Goal: Navigation & Orientation: Find specific page/section

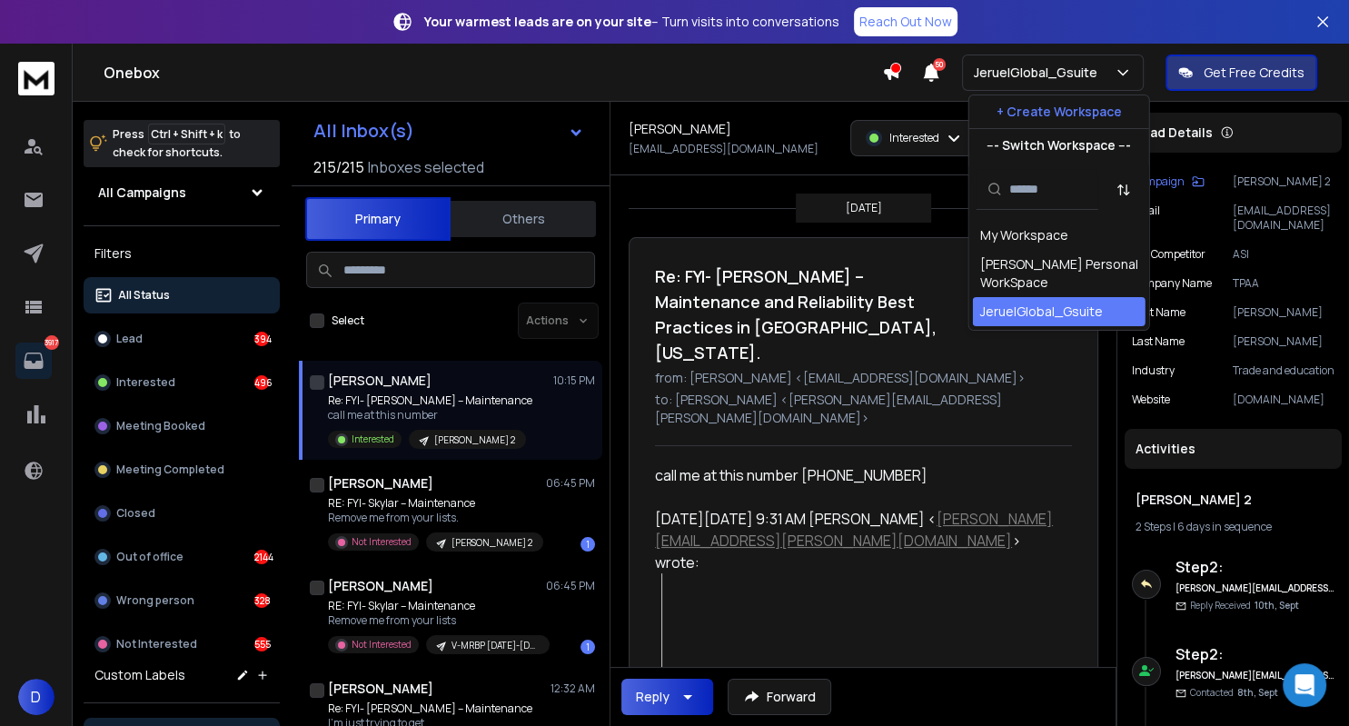
click at [1030, 313] on div "JeruelGlobal_Gsuite" at bounding box center [1041, 312] width 123 height 18
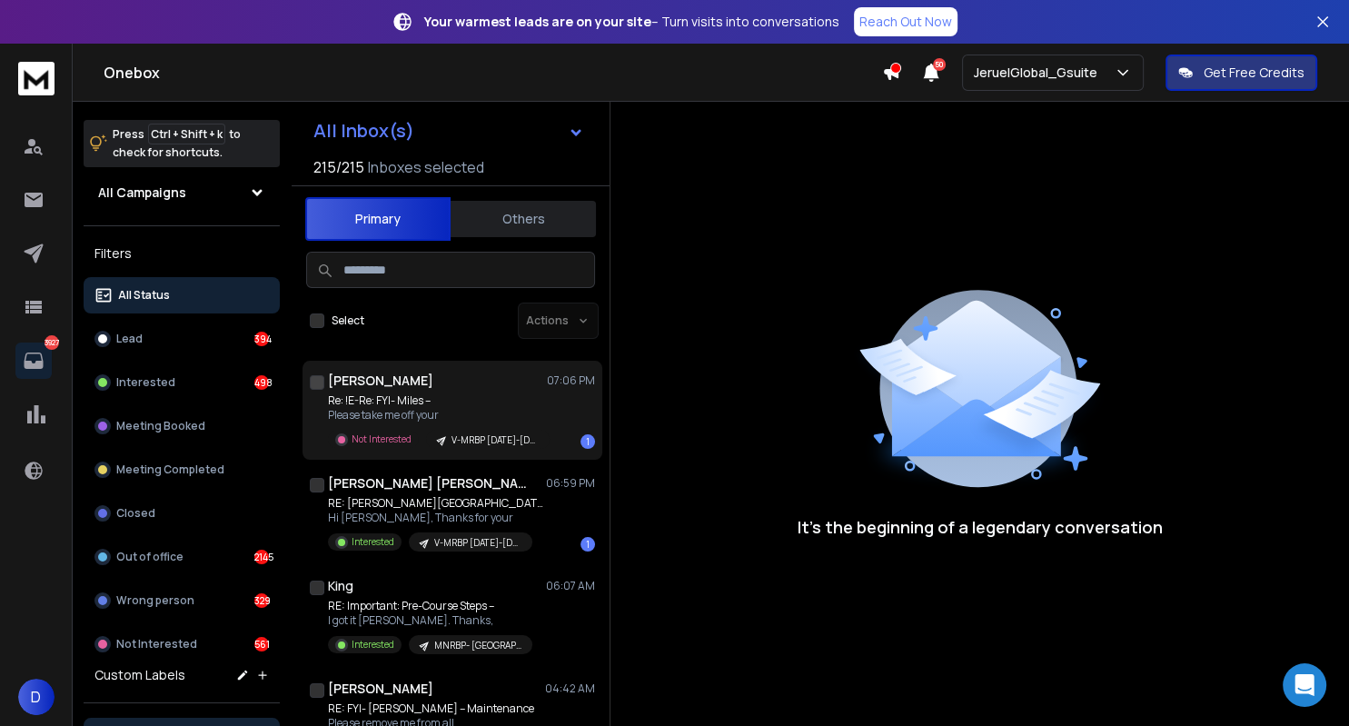
click at [475, 377] on div "Miles Macuch 07:06 PM" at bounding box center [461, 381] width 267 height 18
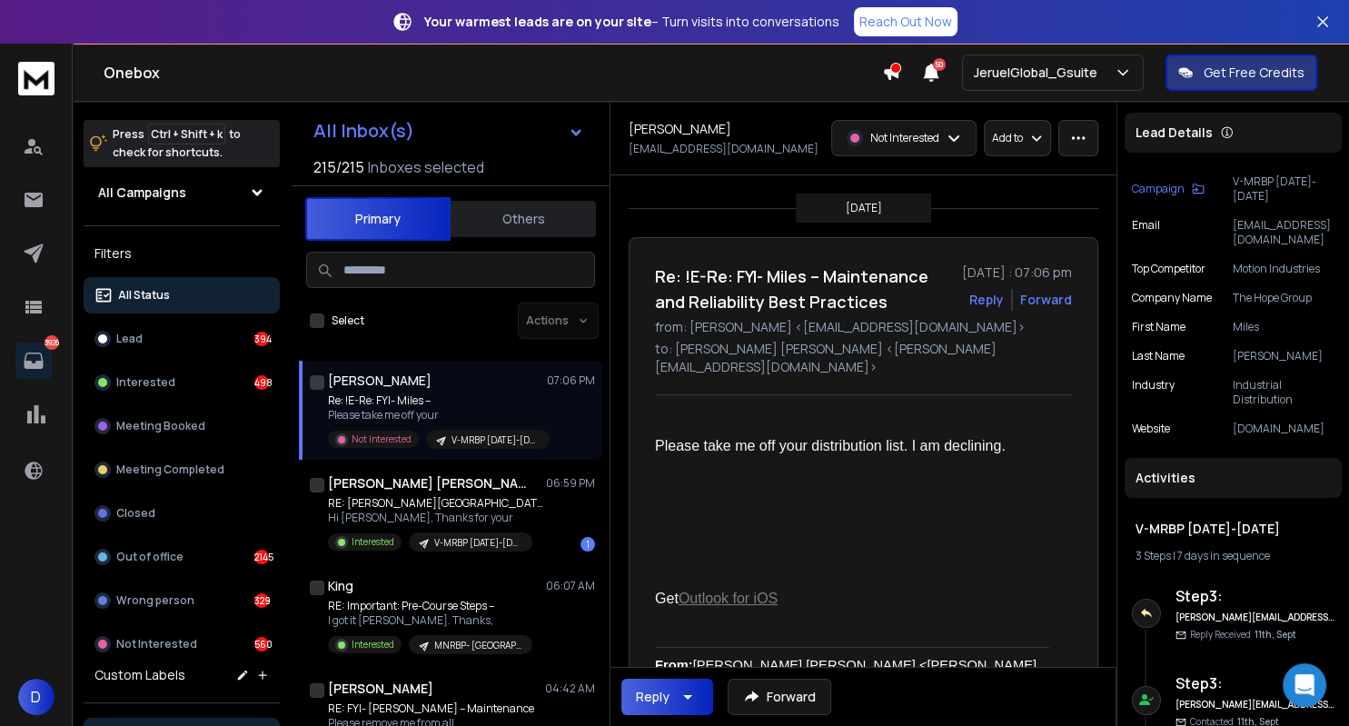
scroll to position [117, 0]
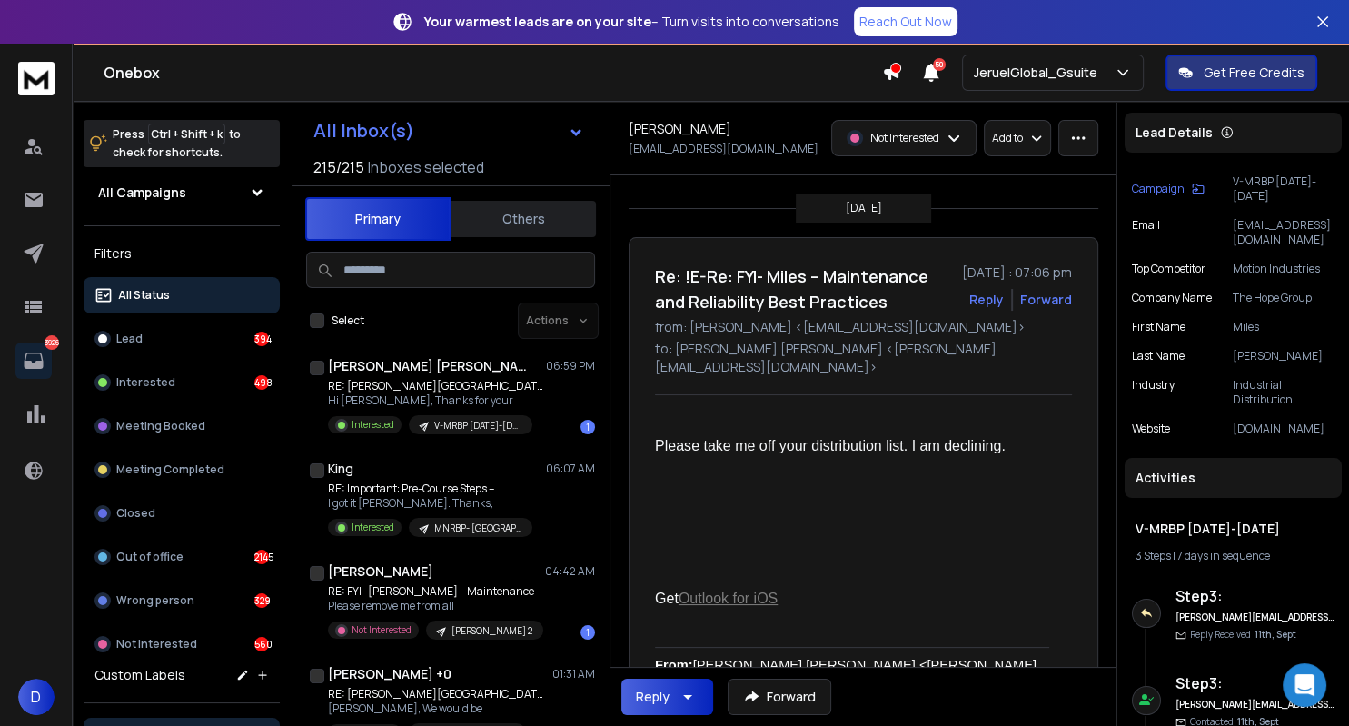
click at [475, 377] on div "Jenith Leona +0 06:59 PM RE: FYI- Franklin – Maintenance Hi Franklin, Thanks fo…" at bounding box center [461, 395] width 267 height 77
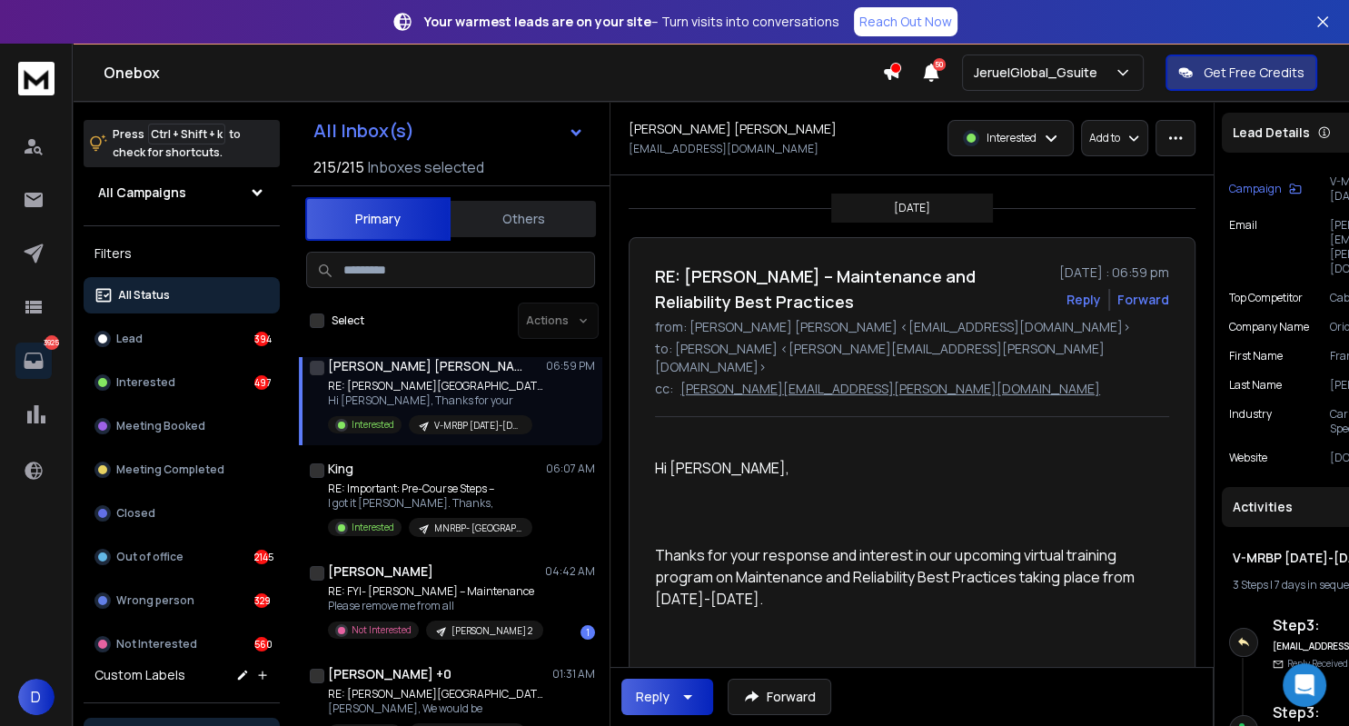
scroll to position [235, 0]
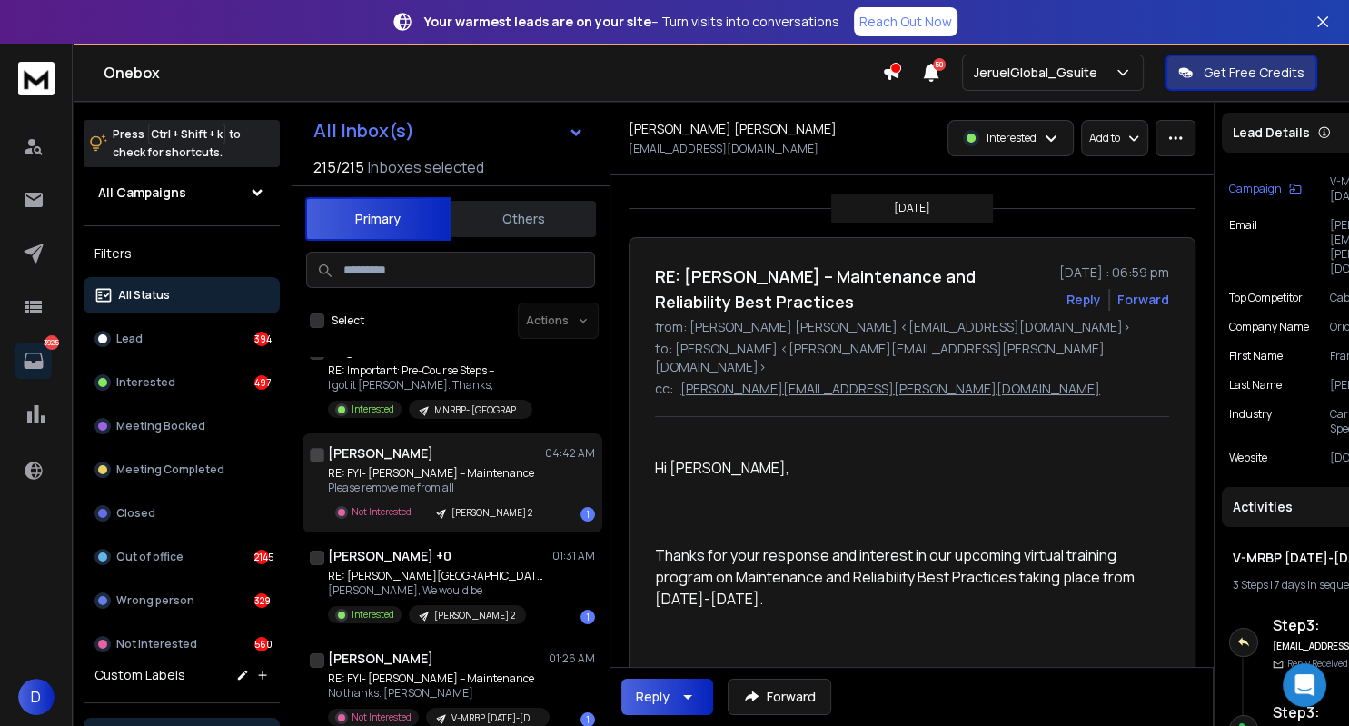
click at [478, 482] on p "Please remove me from all" at bounding box center [435, 488] width 215 height 15
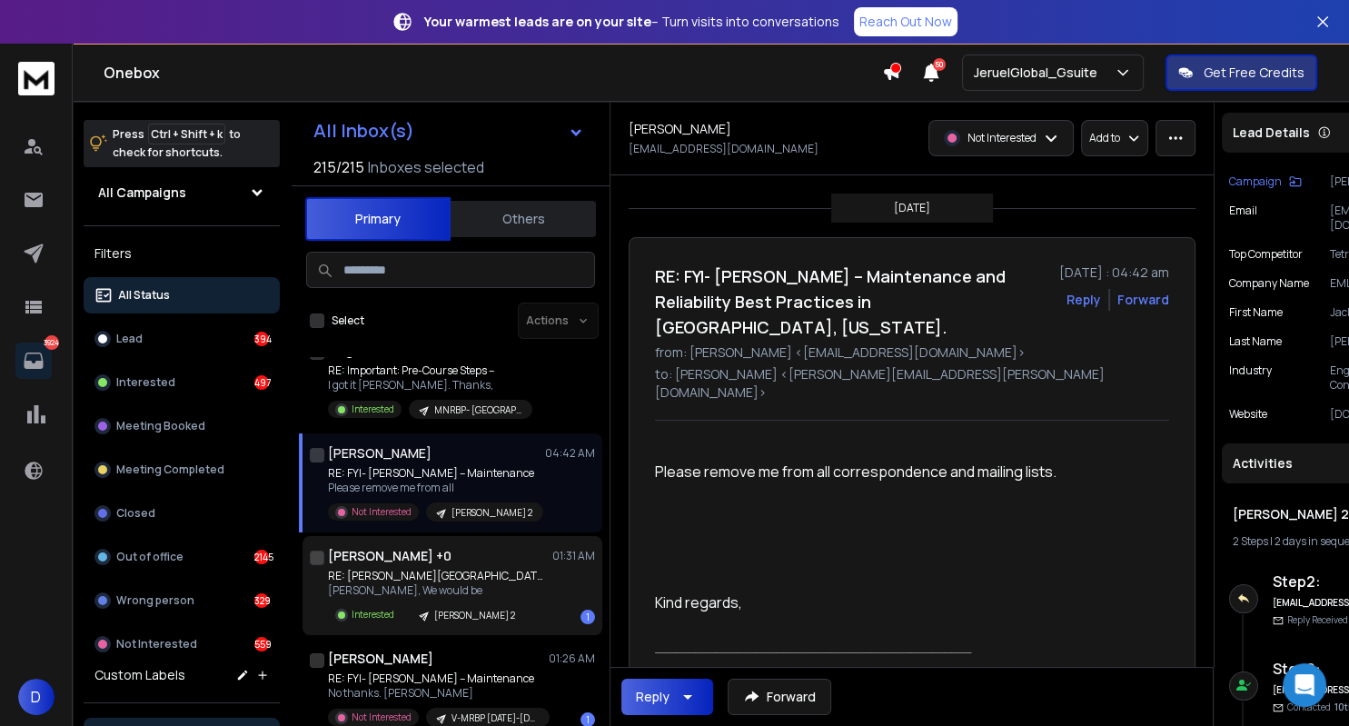
click at [455, 583] on p "Hi Silva, We would be" at bounding box center [437, 590] width 218 height 15
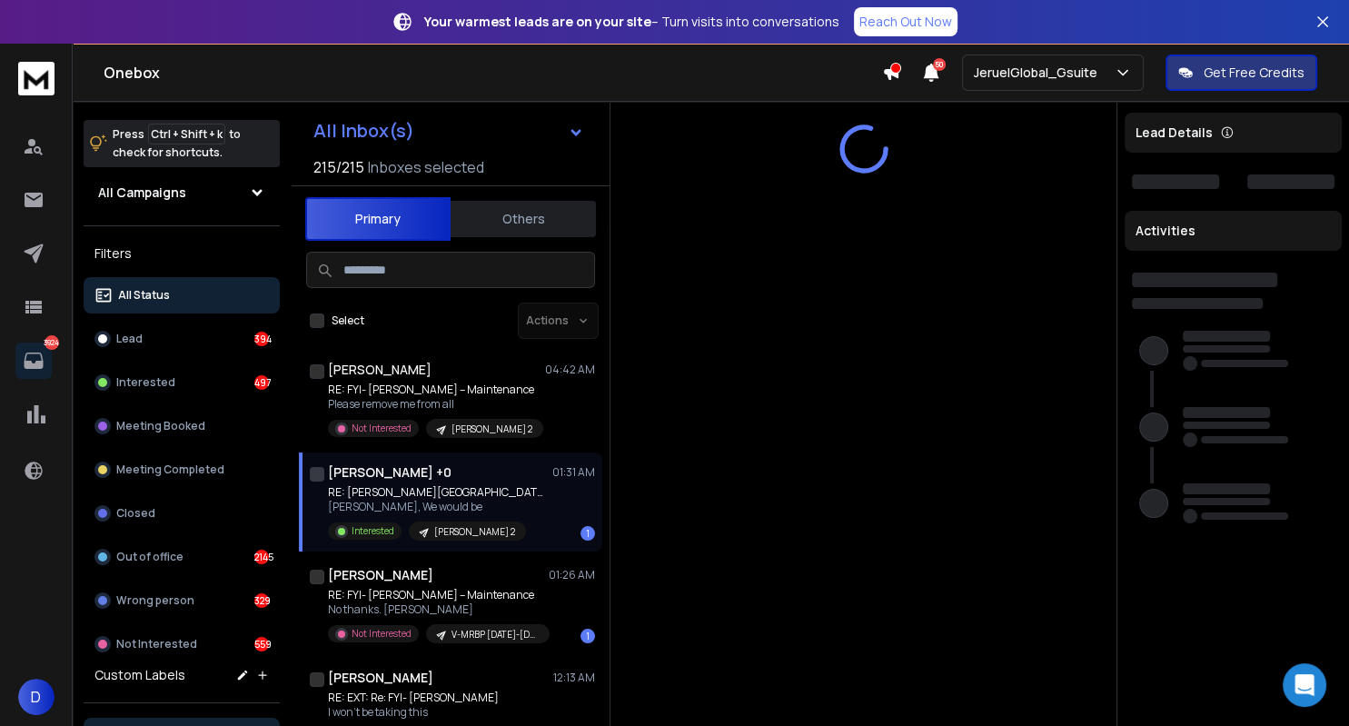
scroll to position [353, 0]
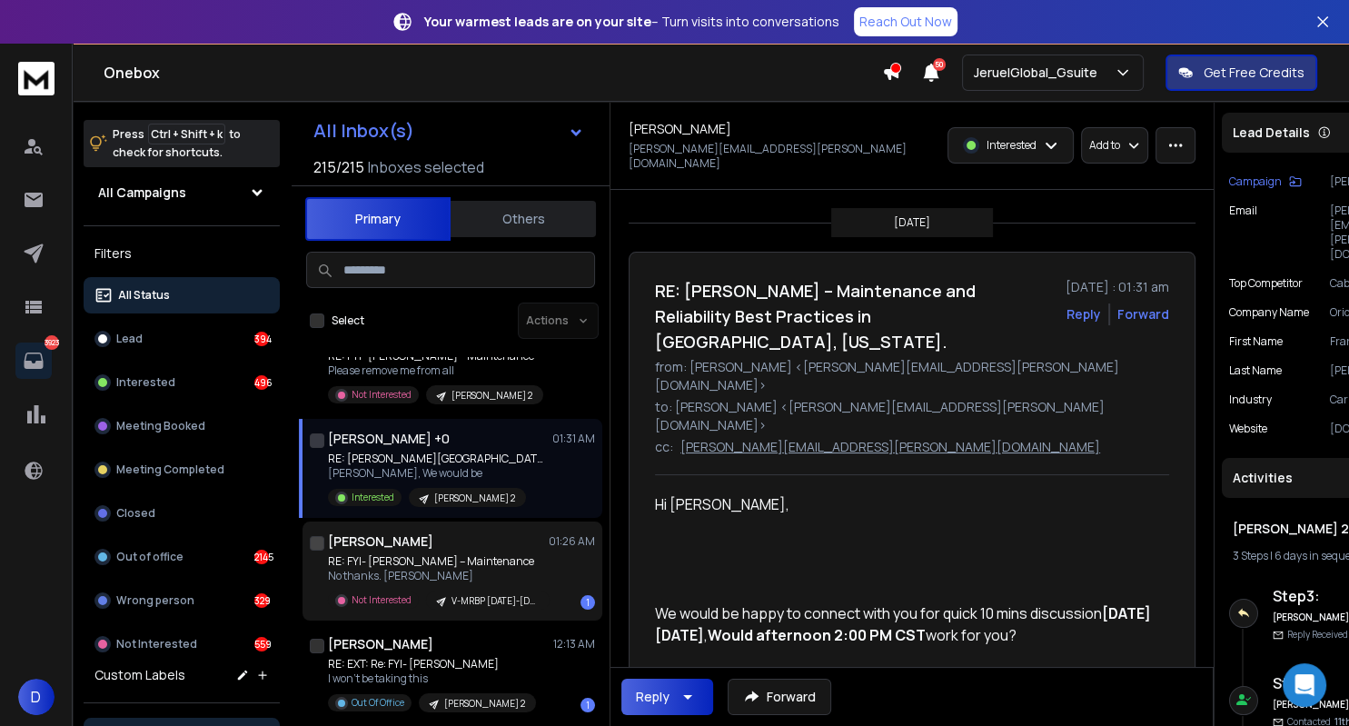
click at [456, 540] on div "Gudeman 01:26 AM" at bounding box center [461, 541] width 267 height 18
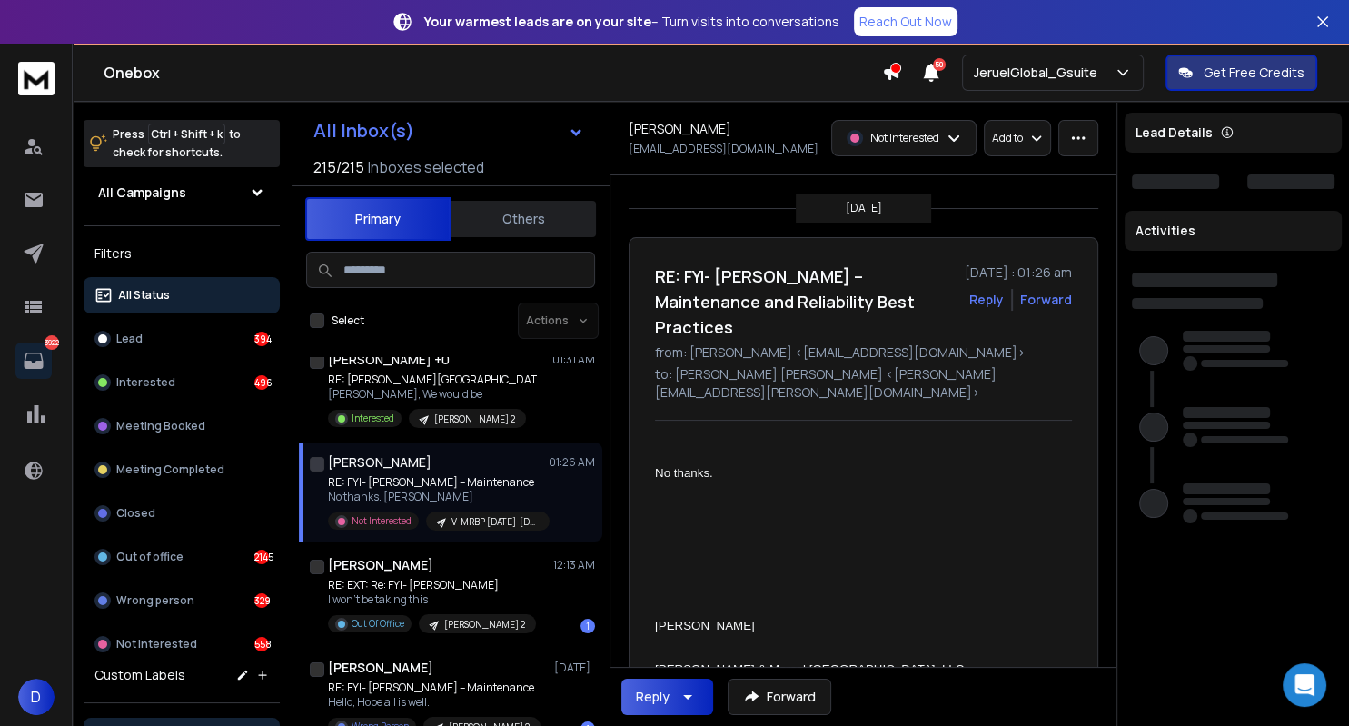
scroll to position [471, 0]
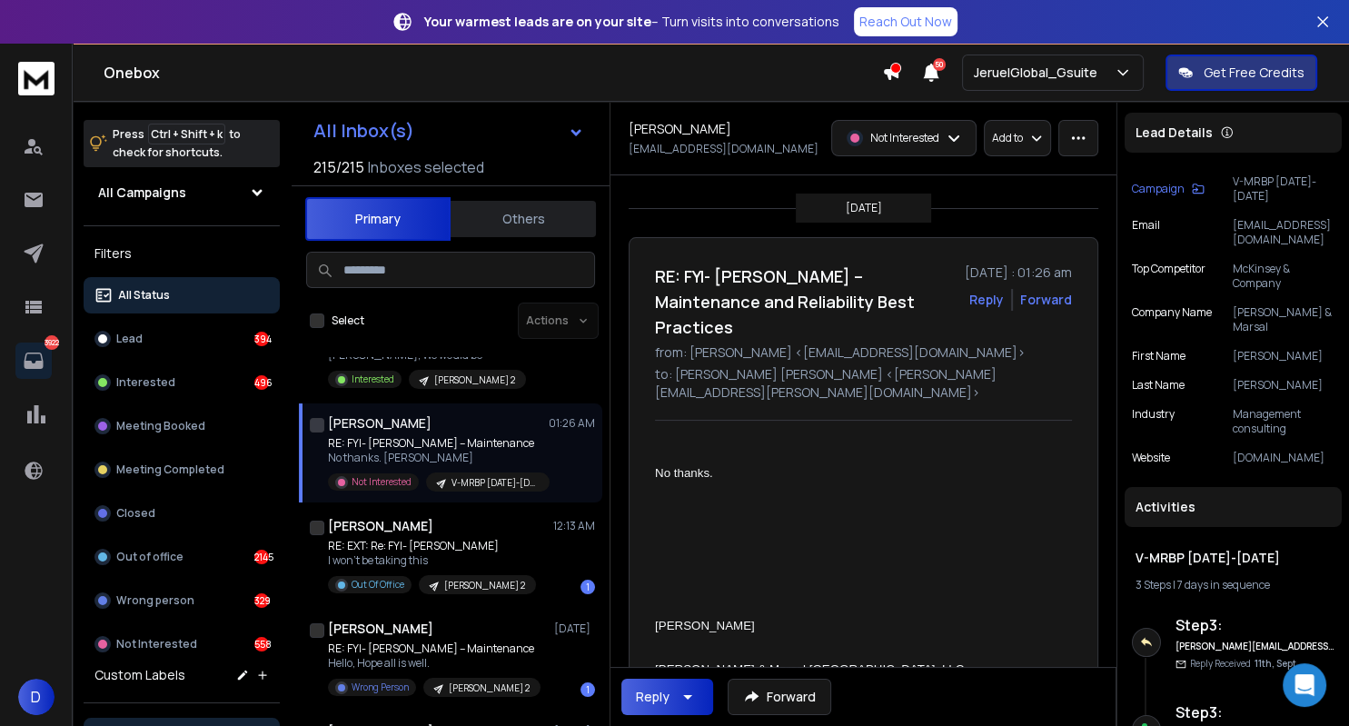
click at [456, 540] on p "RE: EXT: Re: FYI- Kevin" at bounding box center [432, 546] width 208 height 15
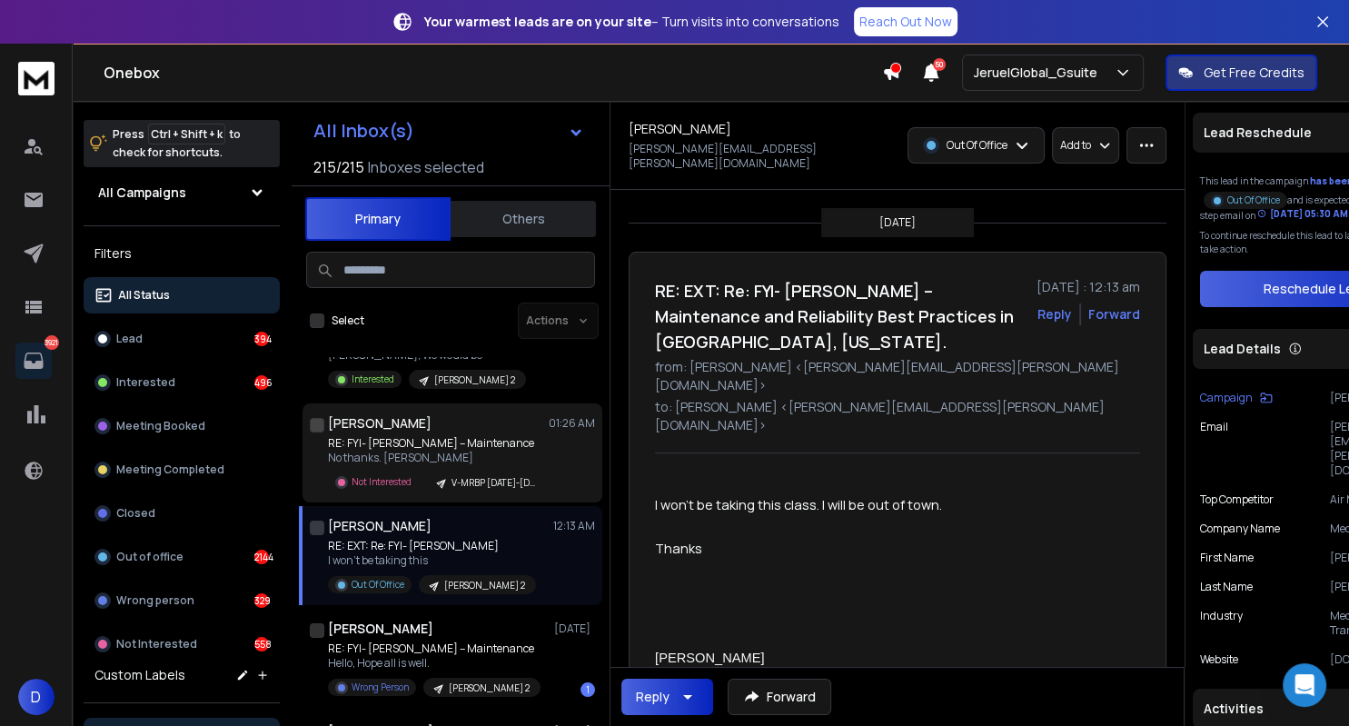
scroll to position [589, 0]
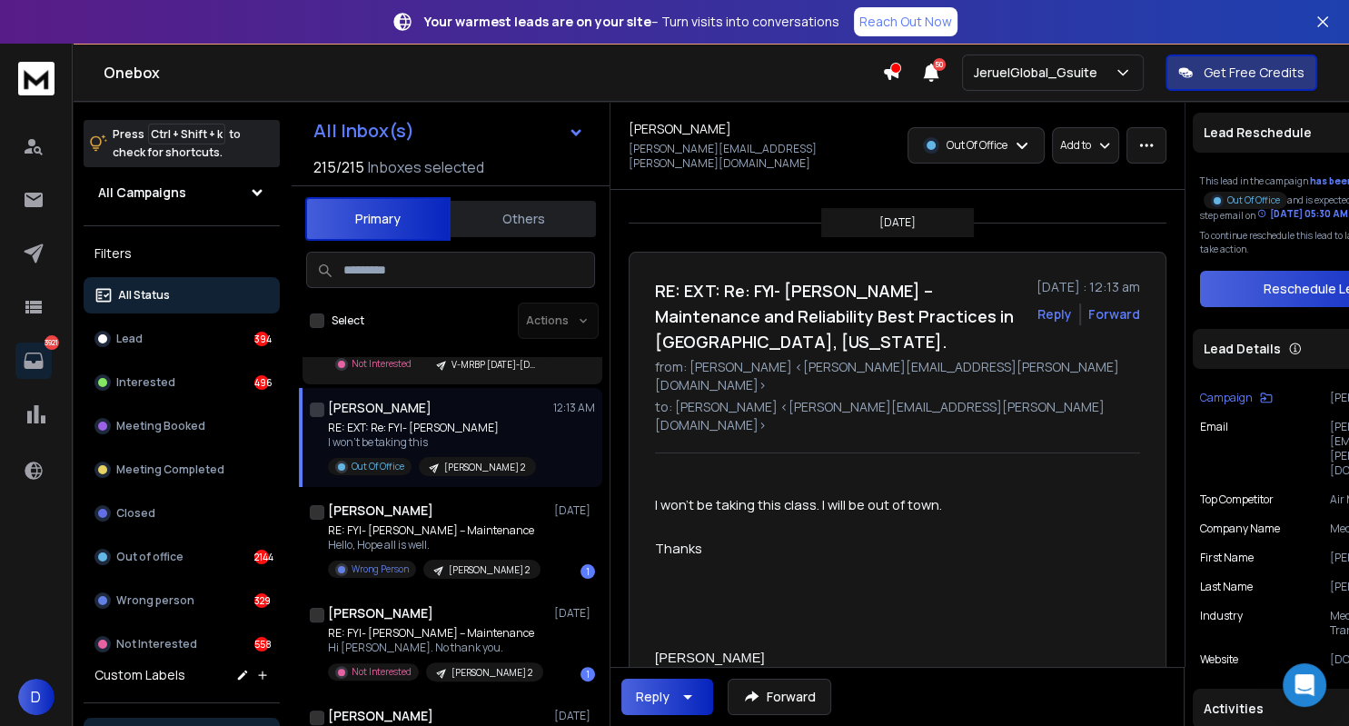
click at [456, 540] on p "Hello, Hope all is well." at bounding box center [434, 545] width 213 height 15
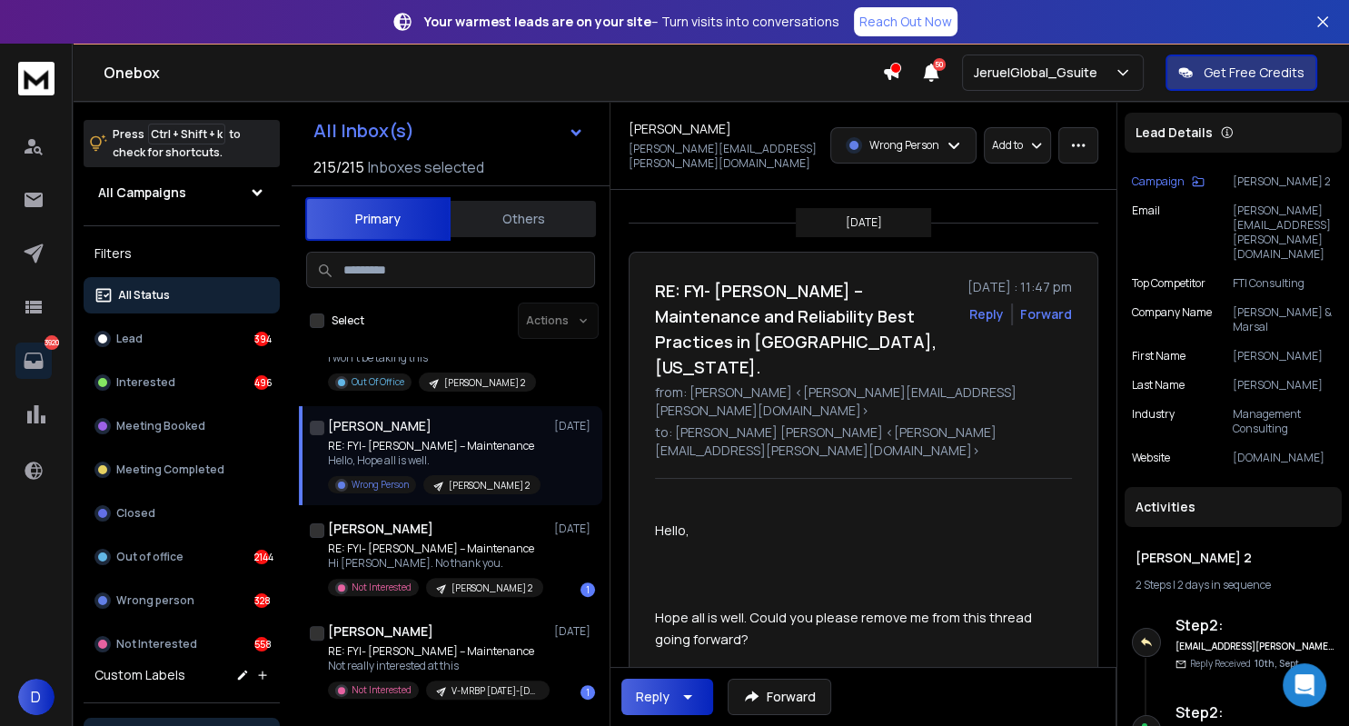
scroll to position [706, 0]
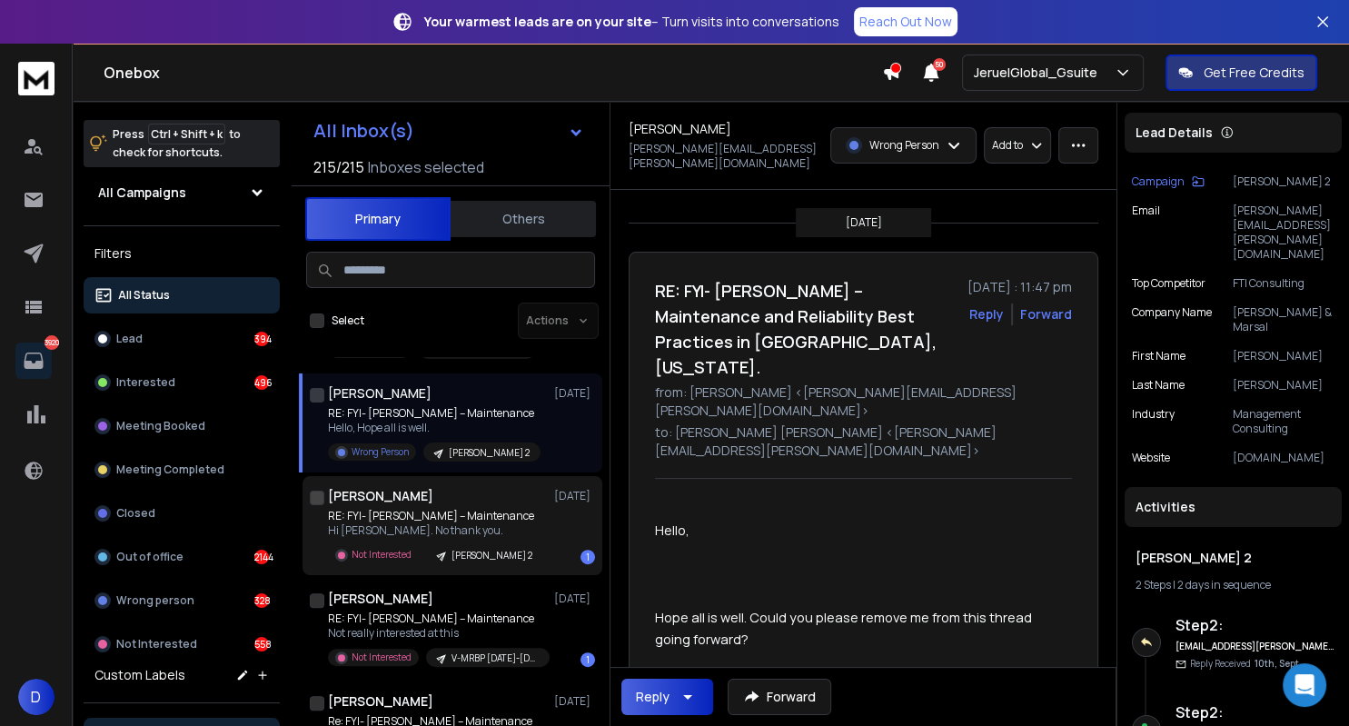
click at [461, 520] on p "RE: FYI- Brian – Maintenance" at bounding box center [435, 516] width 215 height 15
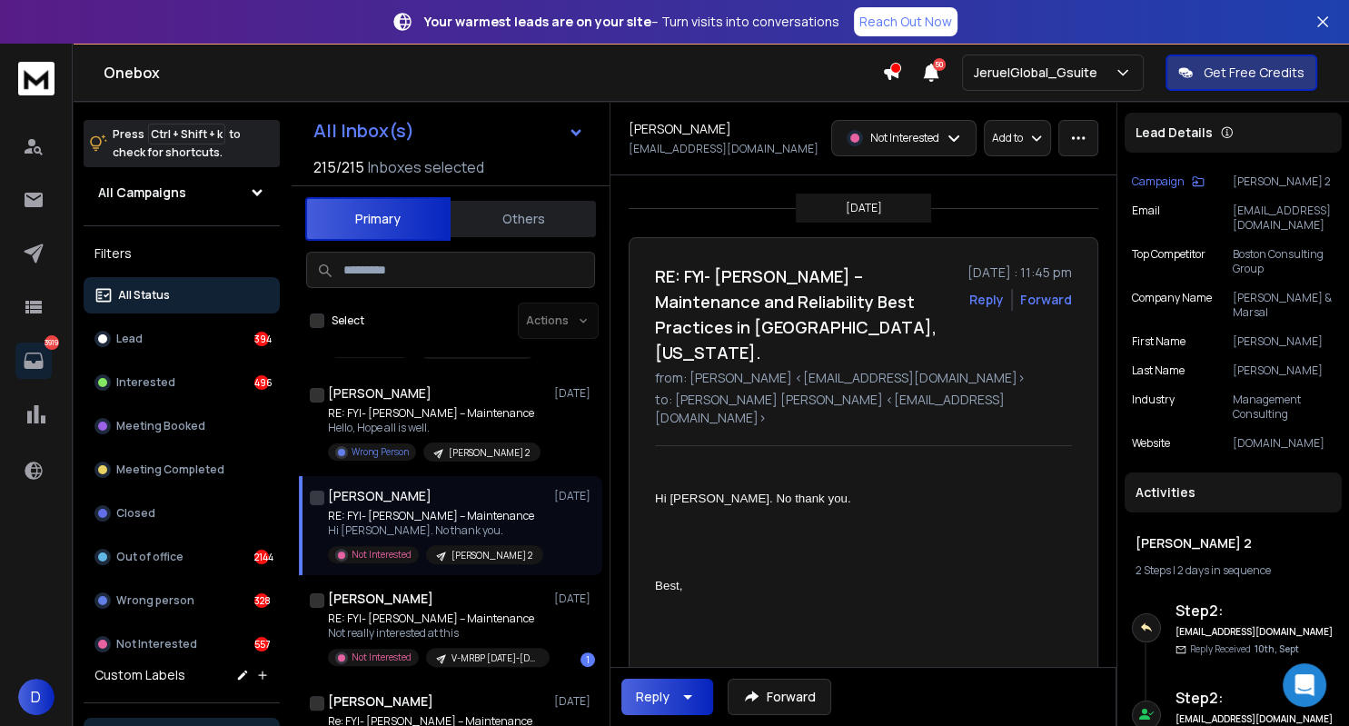
scroll to position [824, 0]
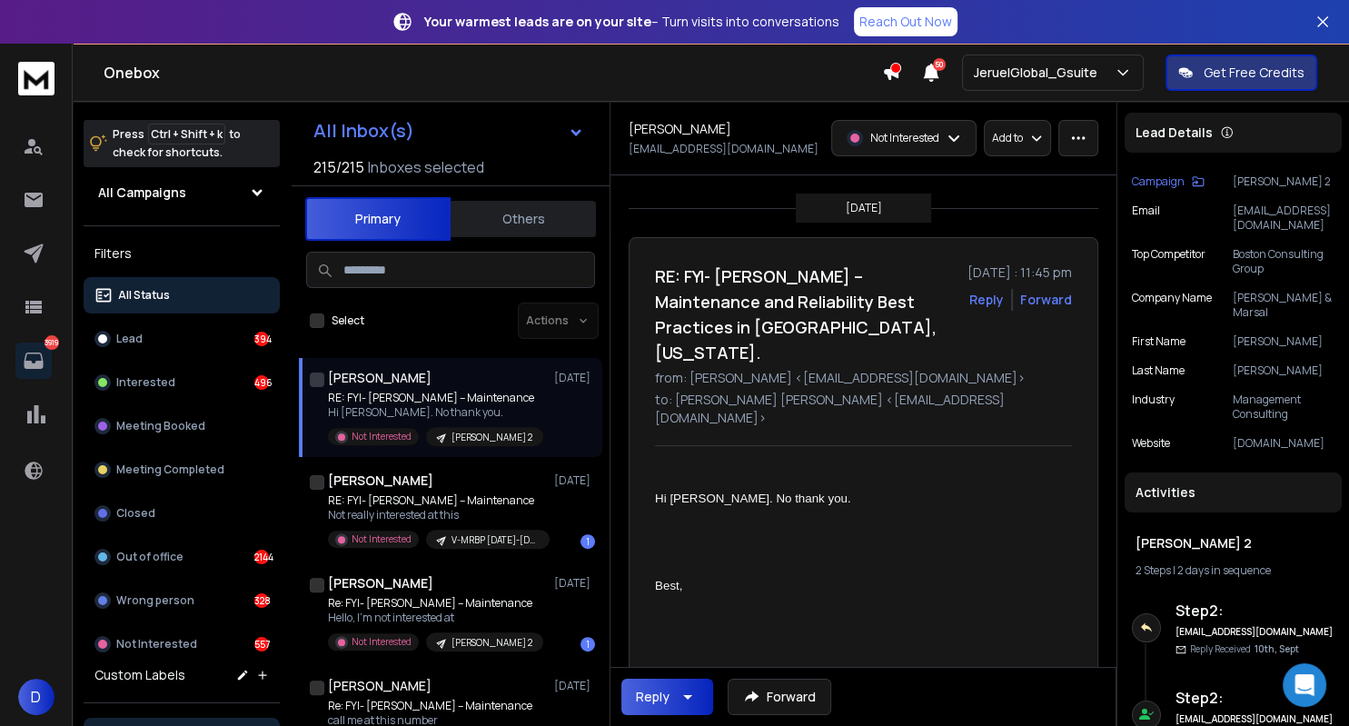
click at [461, 520] on p "Not really interested at this" at bounding box center [437, 515] width 218 height 15
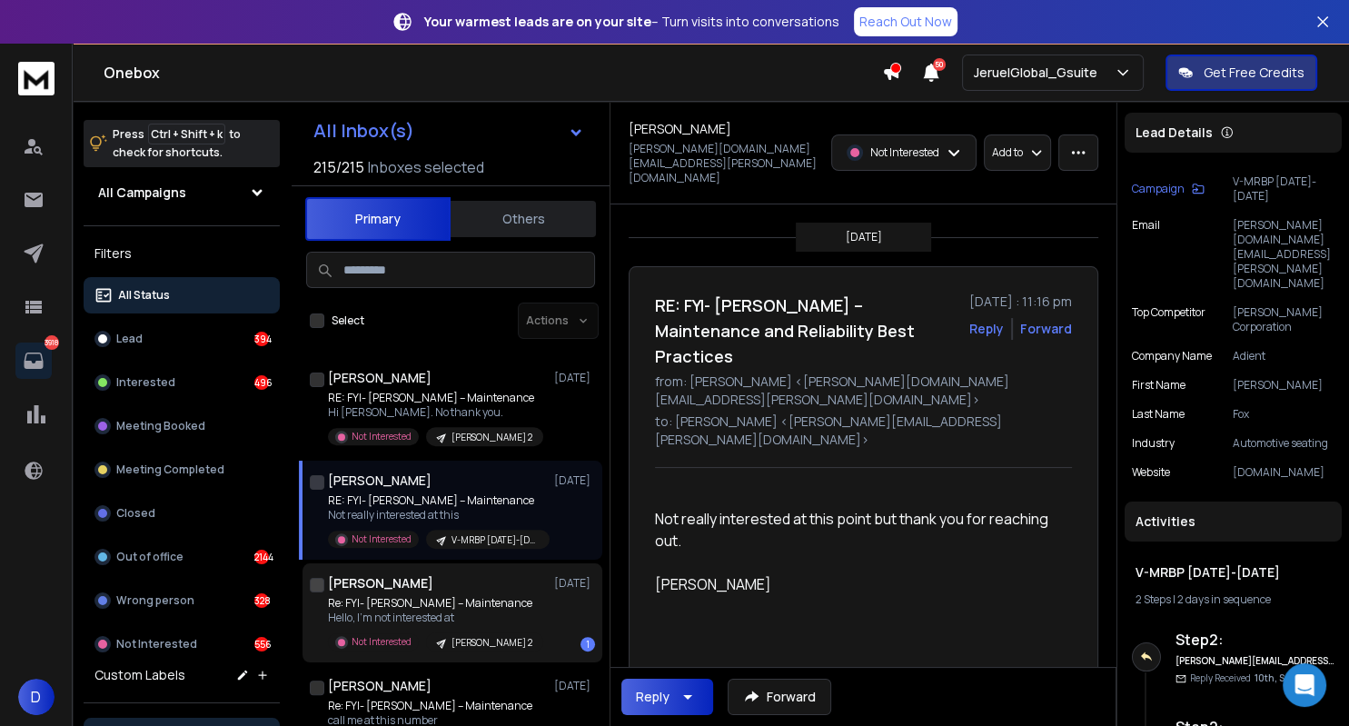
click at [467, 591] on div "Amber Davidson 10 Sep" at bounding box center [461, 583] width 267 height 18
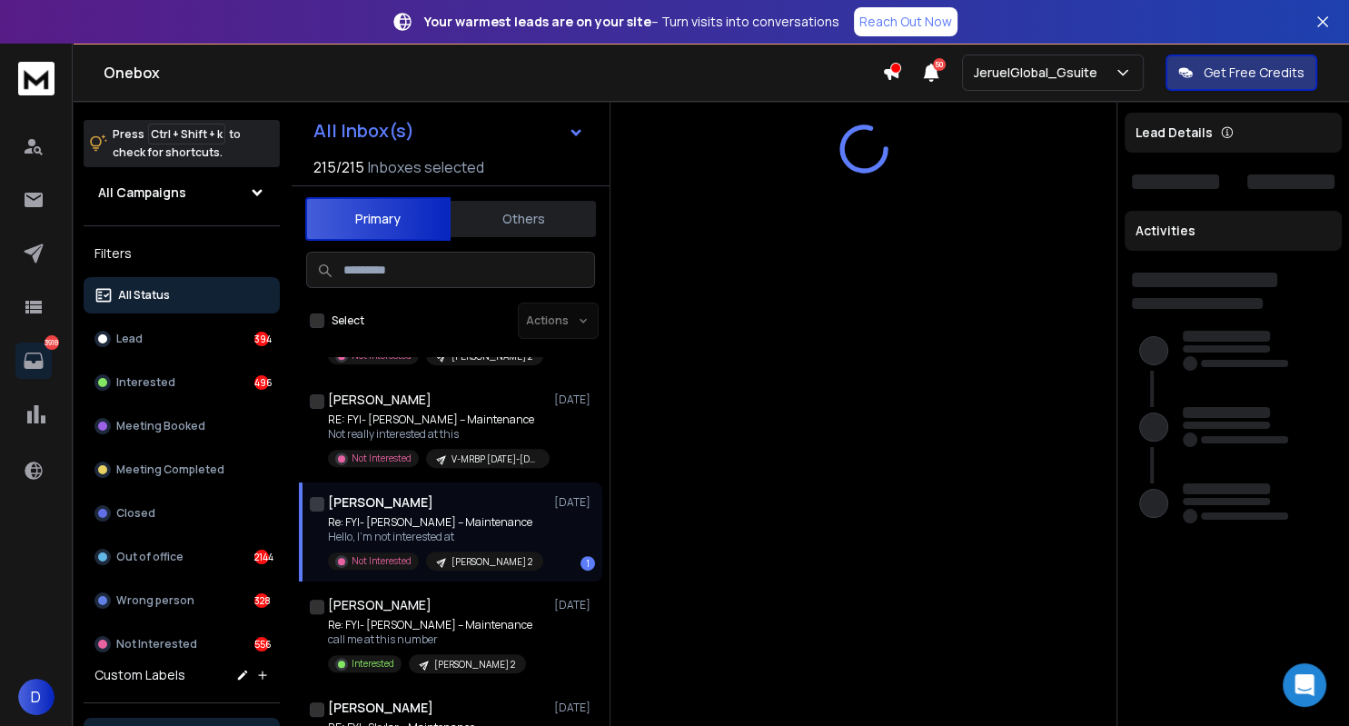
scroll to position [941, 0]
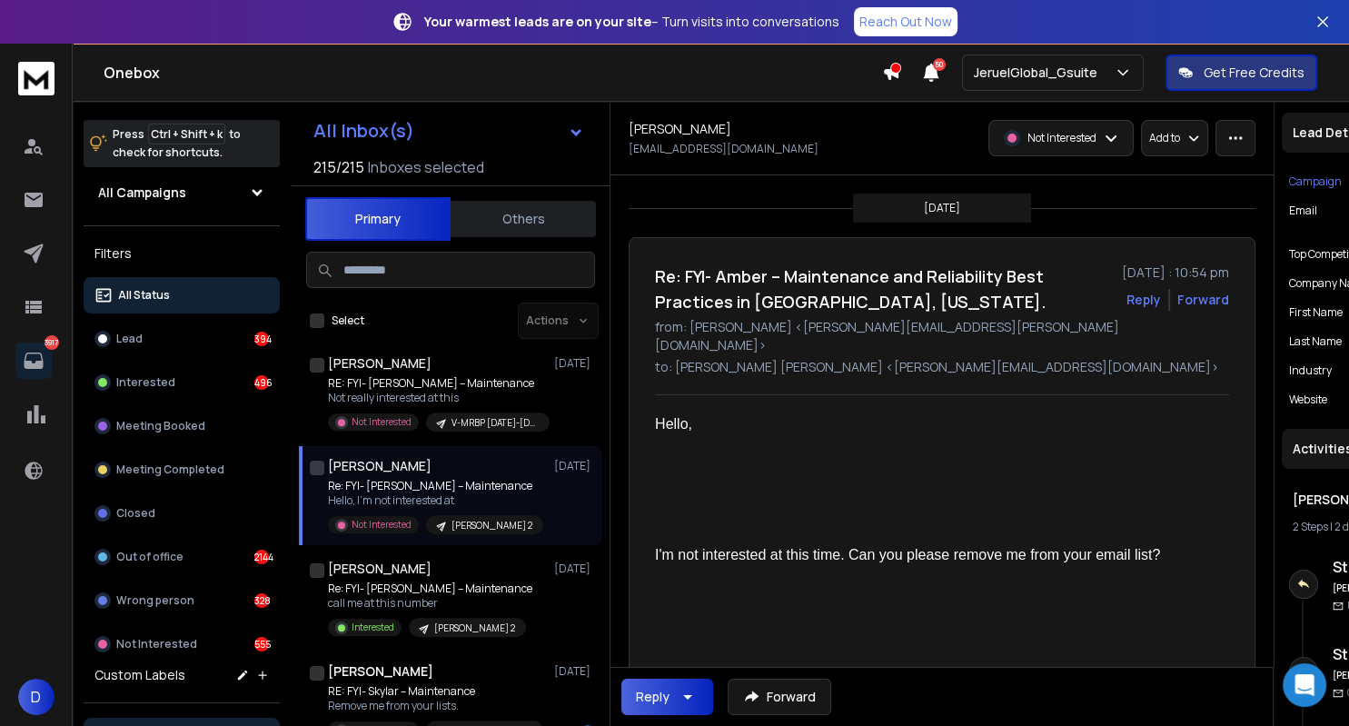
click at [468, 477] on div "Amber Davidson 10 Sep Re: FYI- Amber – Maintenance Hello, I'm not interested at…" at bounding box center [461, 495] width 267 height 77
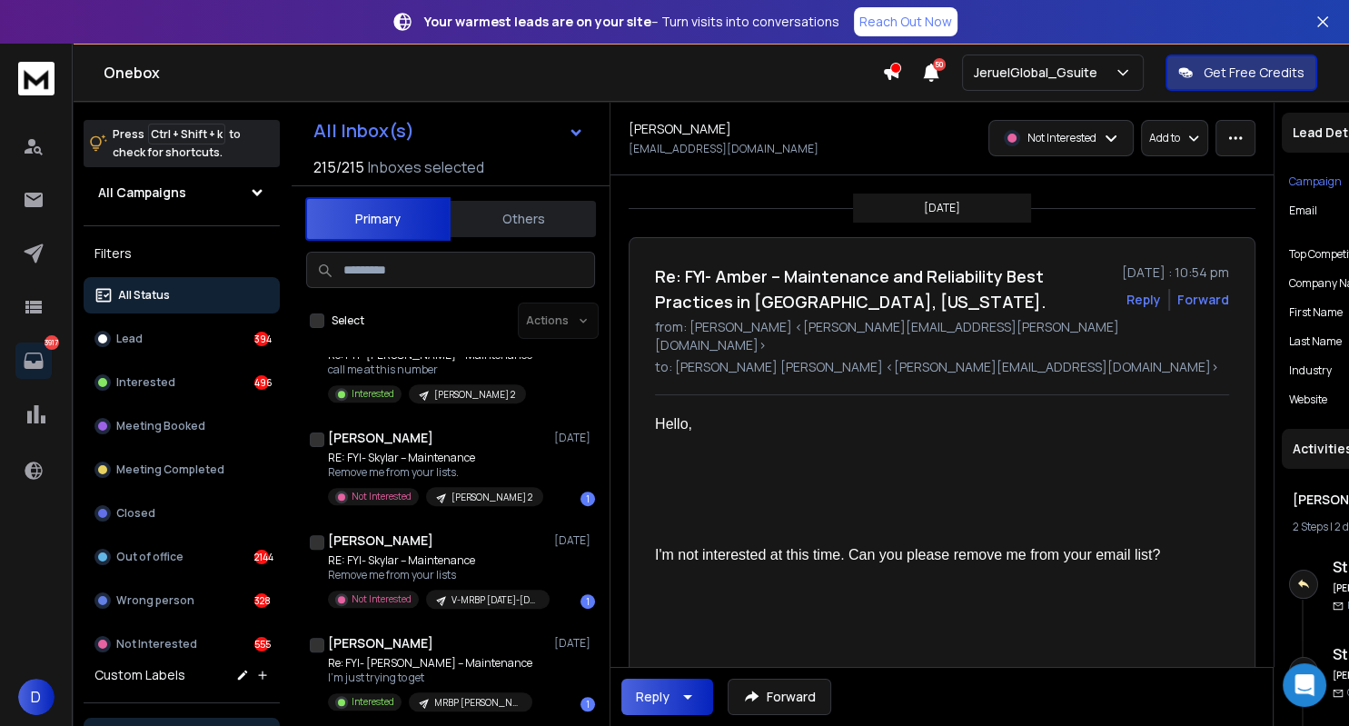
scroll to position [1177, 0]
click at [468, 477] on p "Remove me from your lists." at bounding box center [435, 469] width 215 height 15
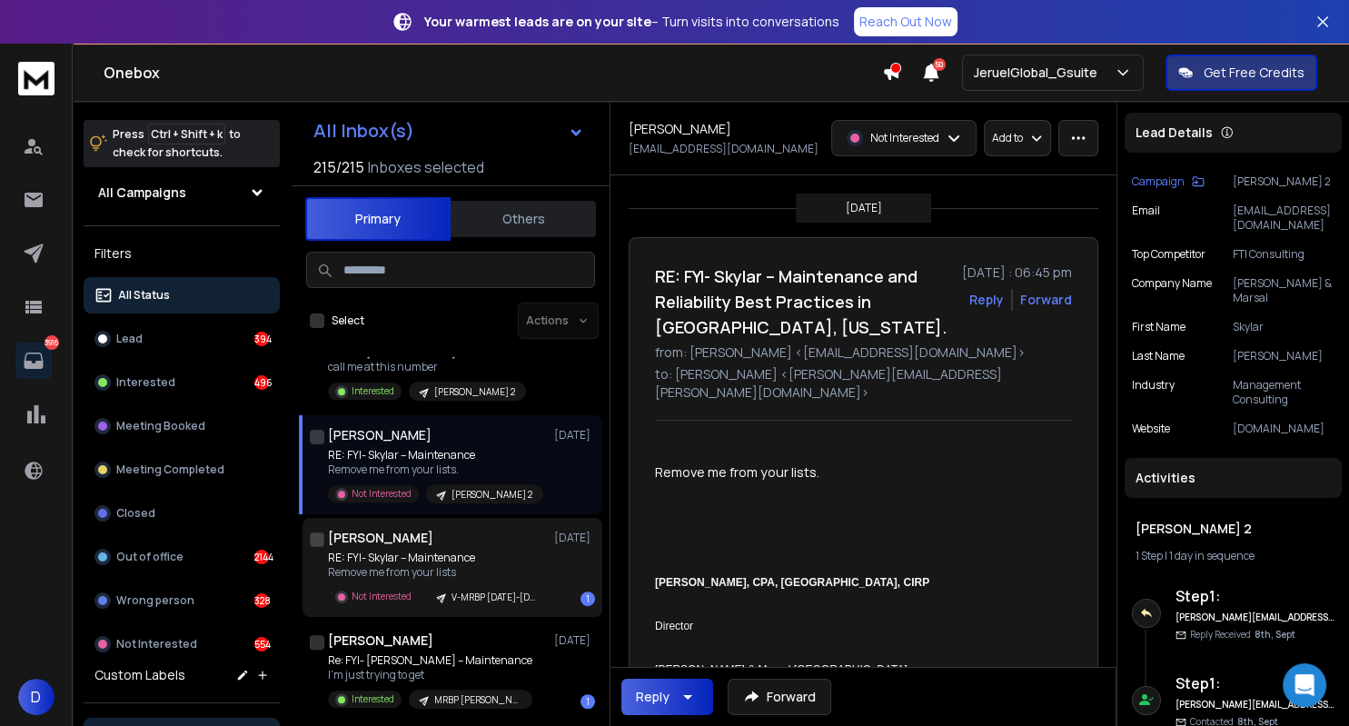
click at [472, 547] on div "Rushton 10 Sep" at bounding box center [461, 538] width 267 height 18
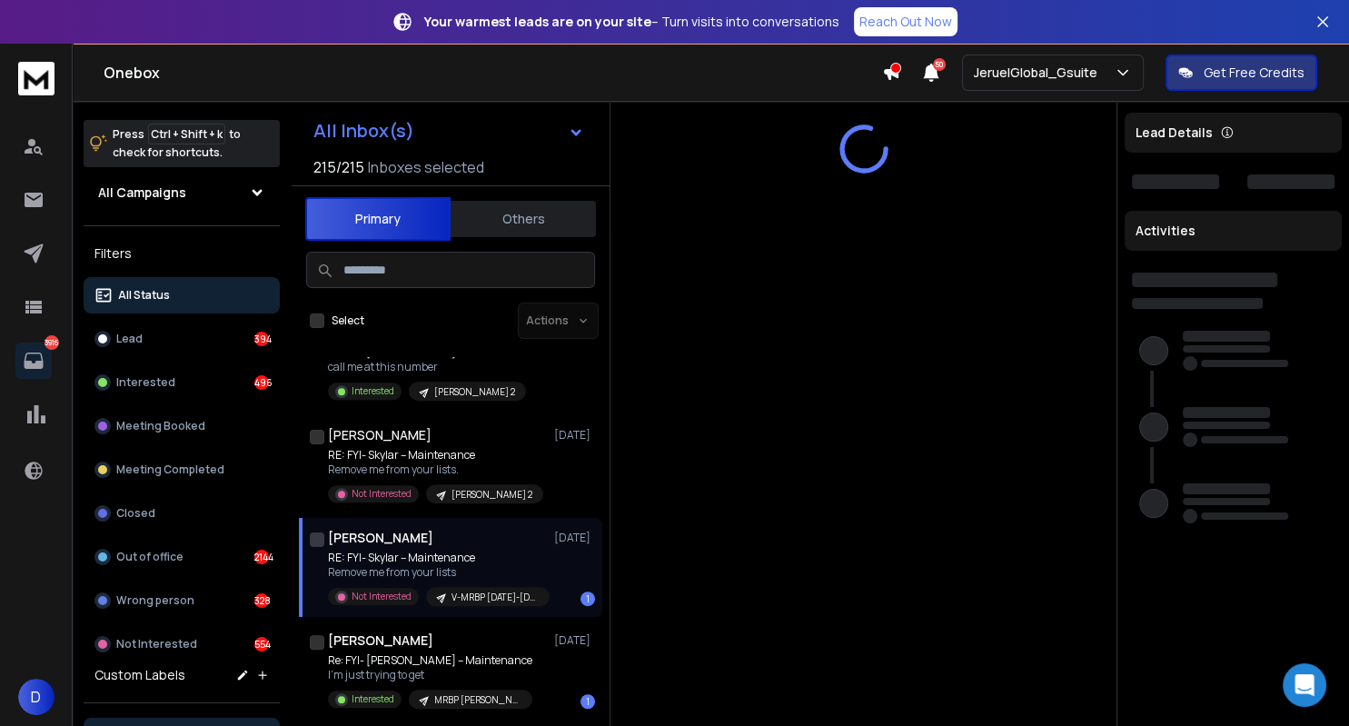
scroll to position [1295, 0]
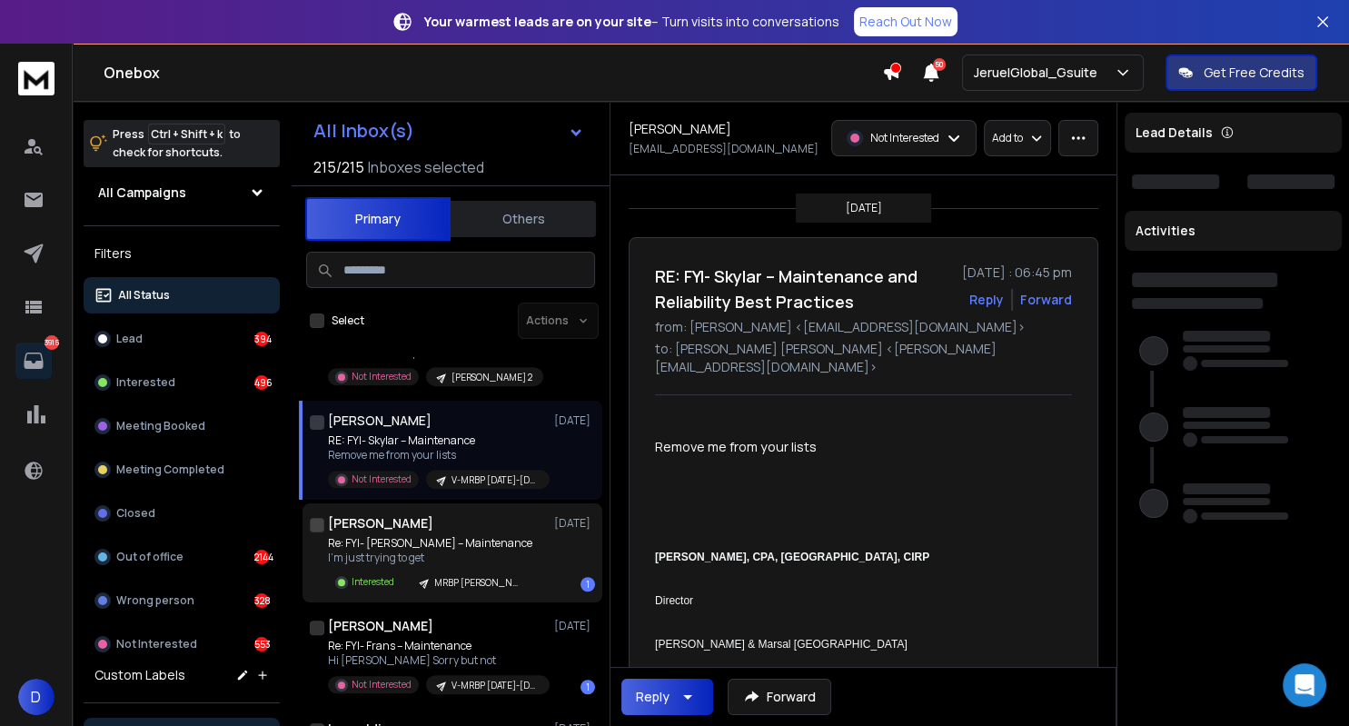
click at [472, 545] on p "Re: FYI- Drew – Maintenance" at bounding box center [430, 543] width 204 height 15
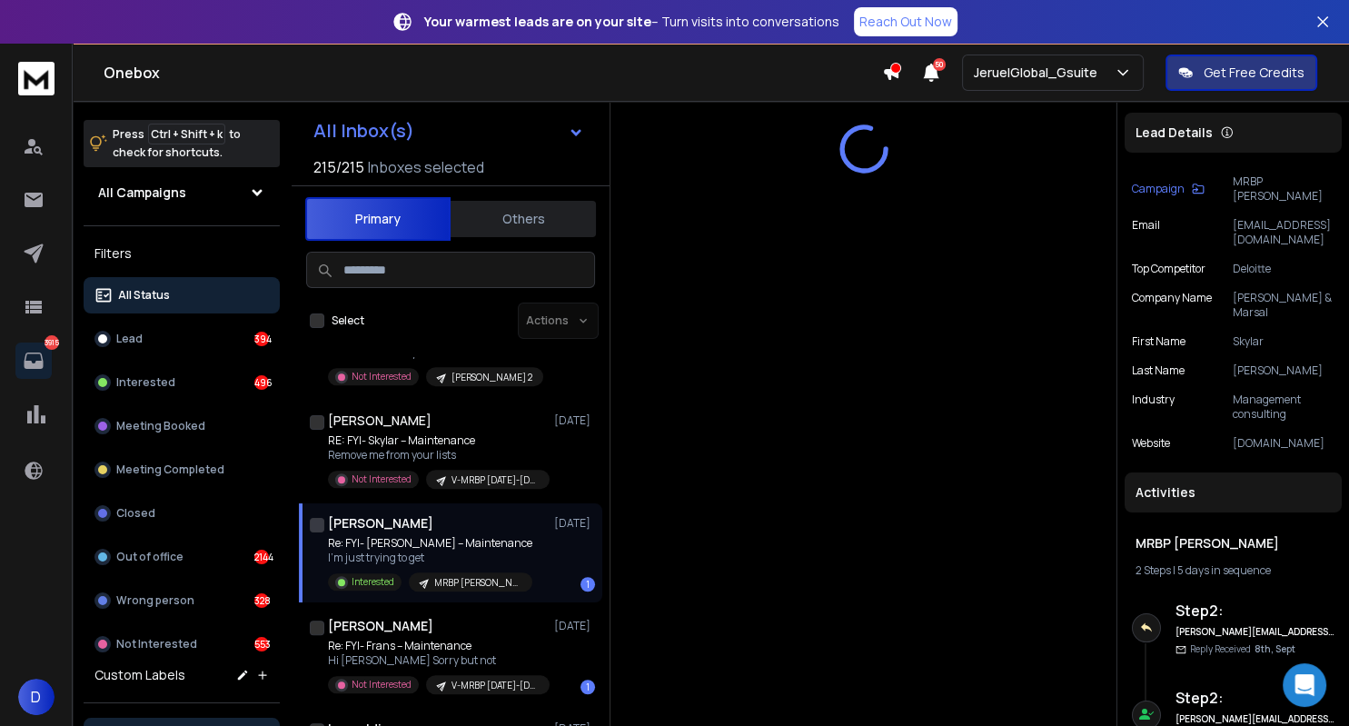
scroll to position [1413, 0]
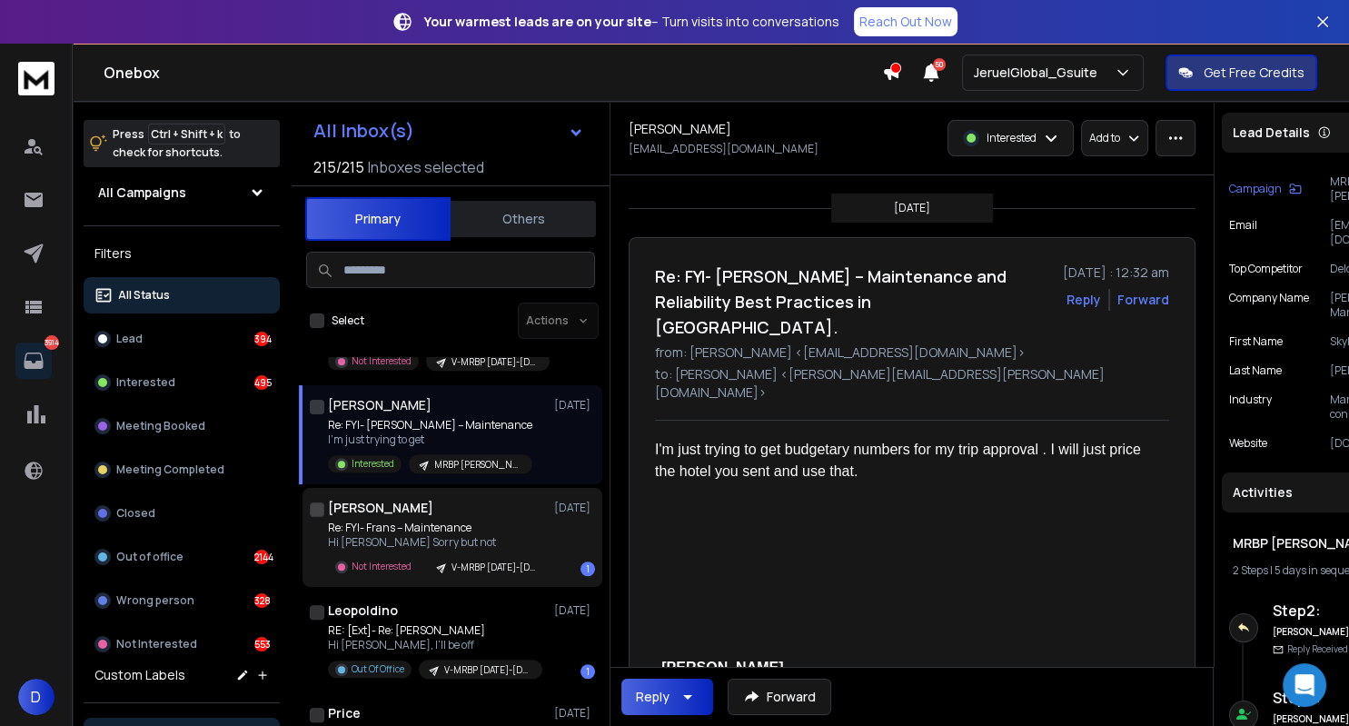
click at [474, 536] on p "Hi Katherine Sorry but not" at bounding box center [437, 542] width 218 height 15
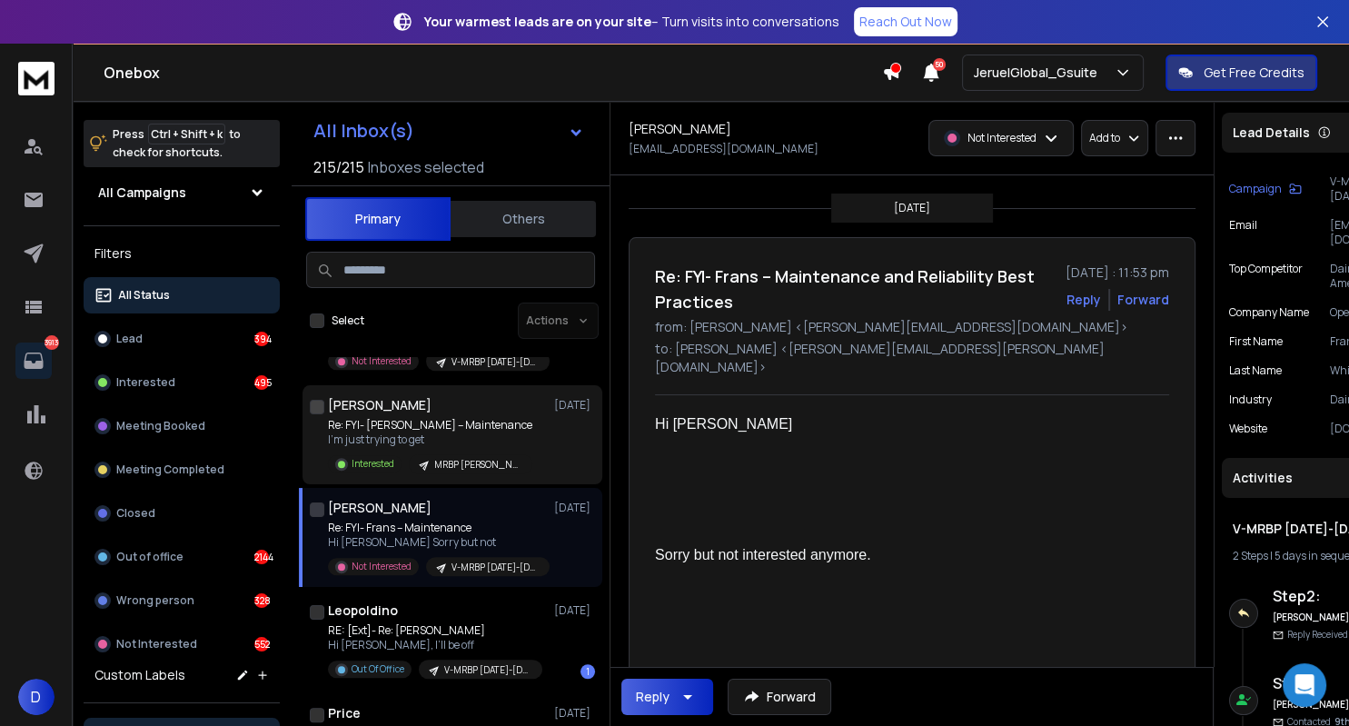
click at [481, 431] on p "Re: FYI- Drew – Maintenance" at bounding box center [430, 425] width 204 height 15
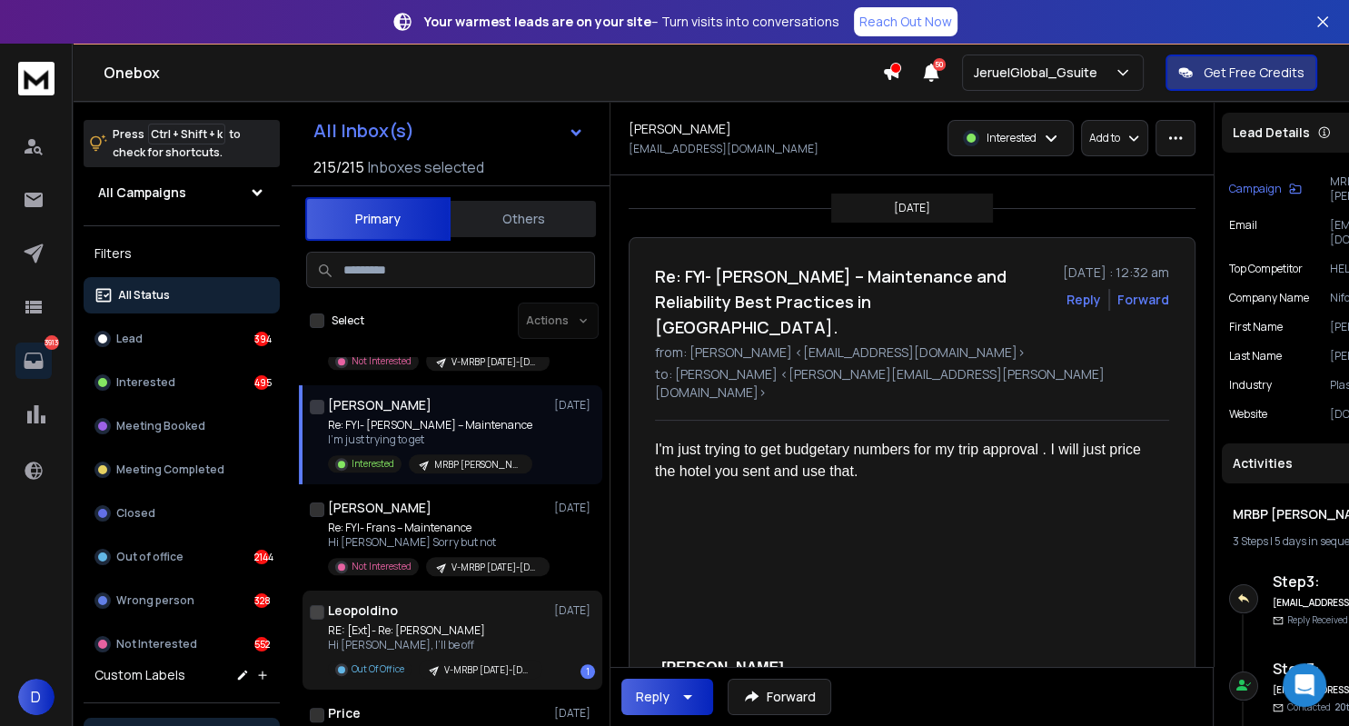
click at [474, 634] on p "RE: [Ext]- Re: FYI- Nilson" at bounding box center [435, 630] width 214 height 15
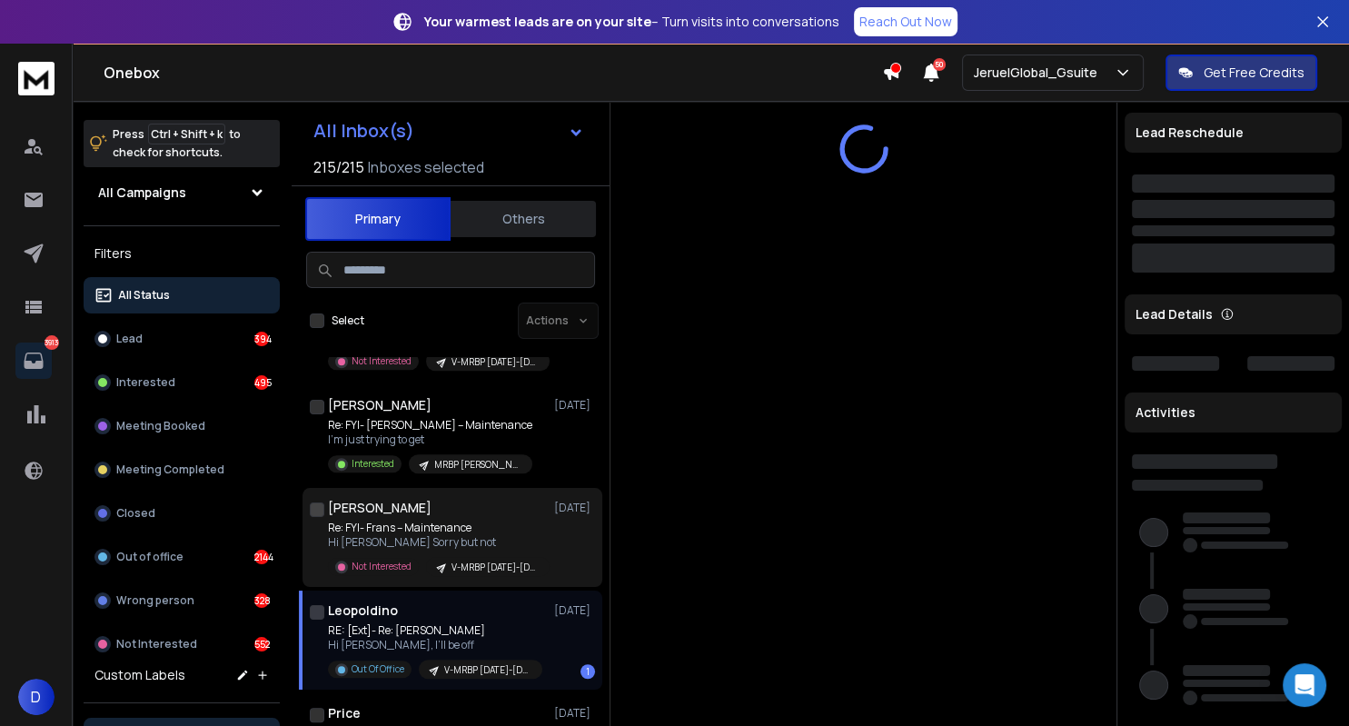
scroll to position [1530, 0]
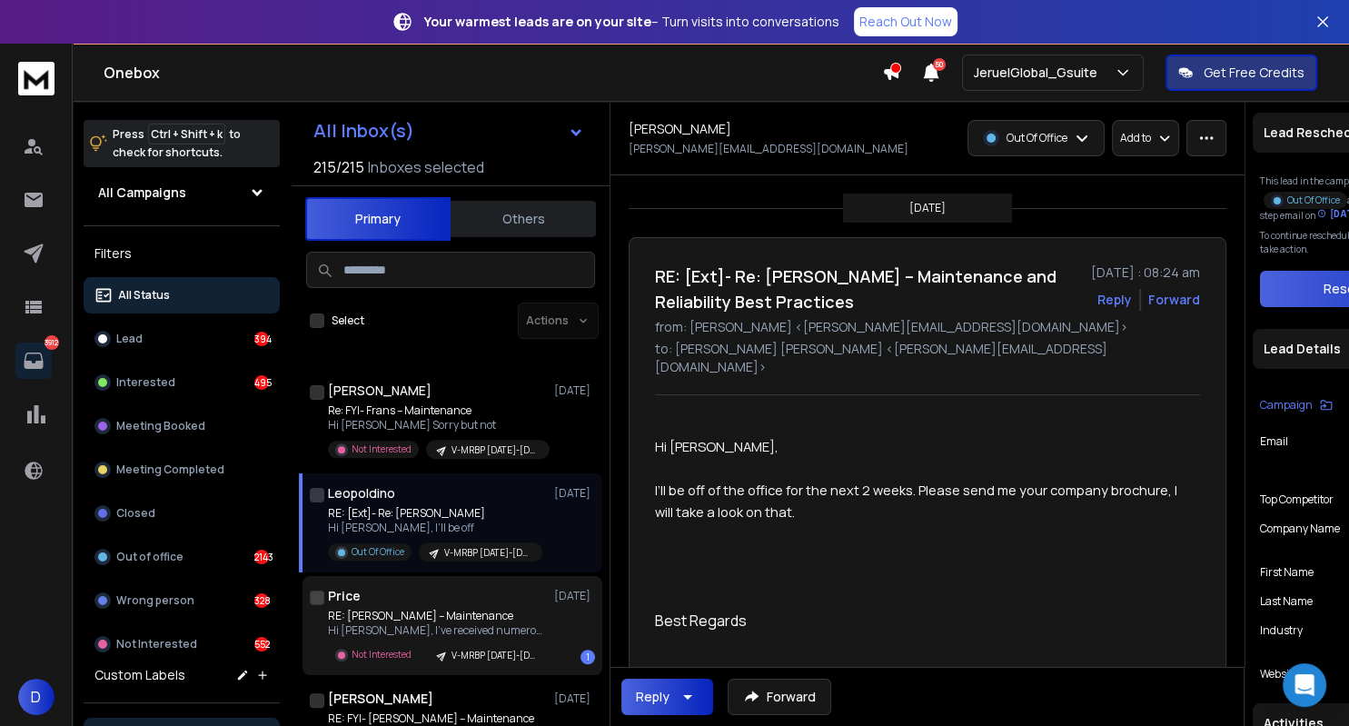
click at [476, 605] on div "Price 09 Sep RE: FYI- Marie – Maintenance Hi Jenith, I’ve received numerous Not…" at bounding box center [461, 625] width 267 height 77
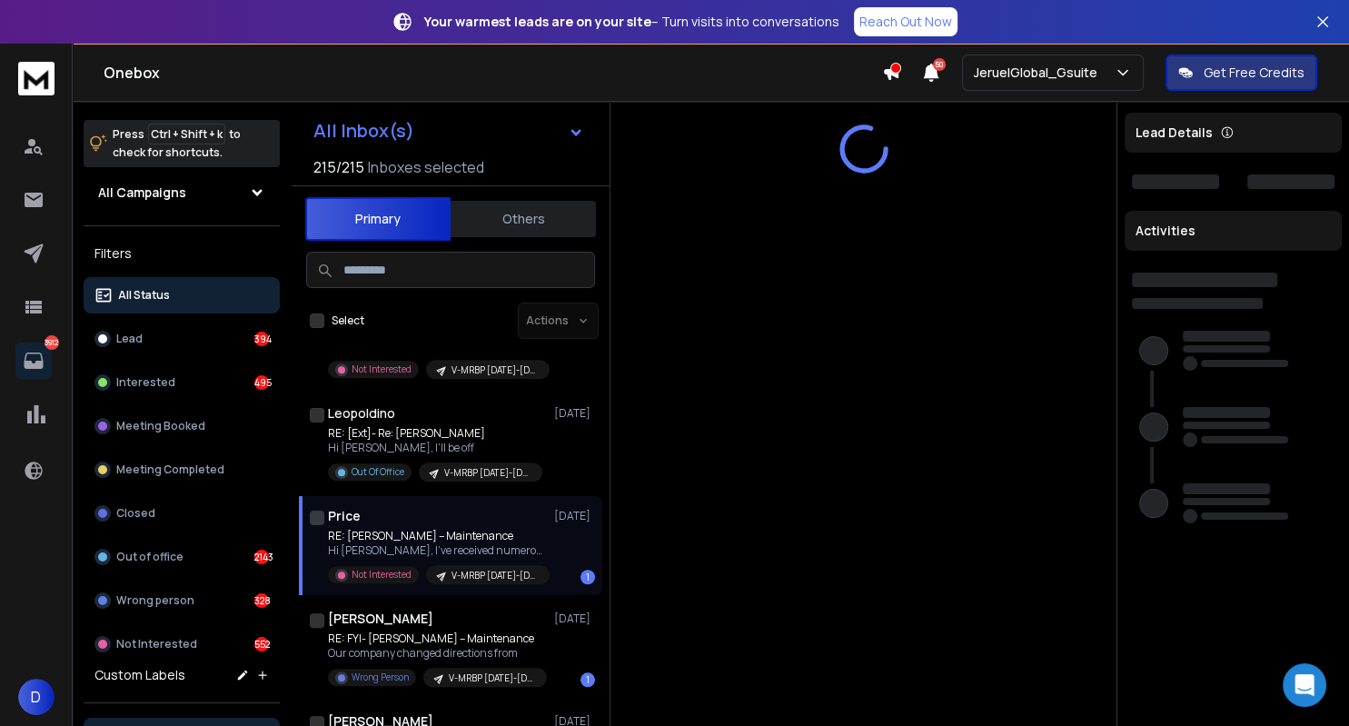
scroll to position [1648, 0]
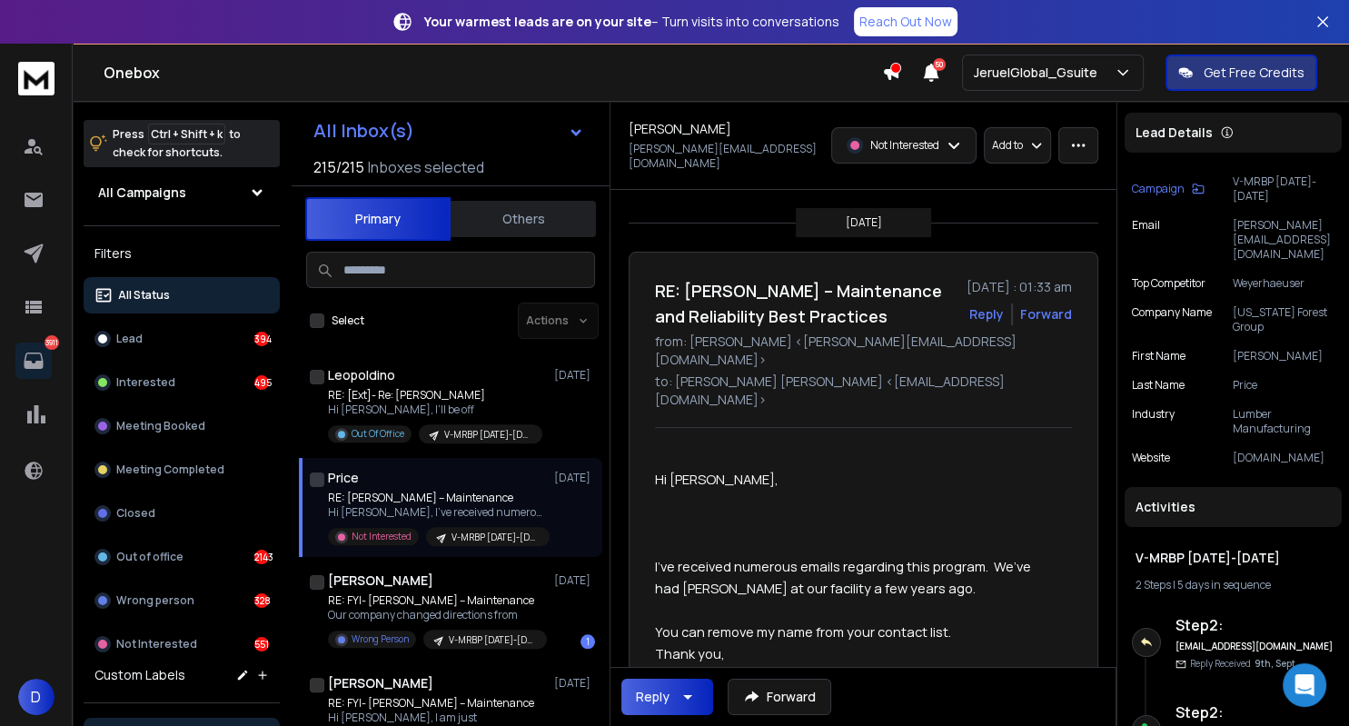
click at [483, 584] on div "Jimmy Russell 09 Sep" at bounding box center [461, 580] width 267 height 18
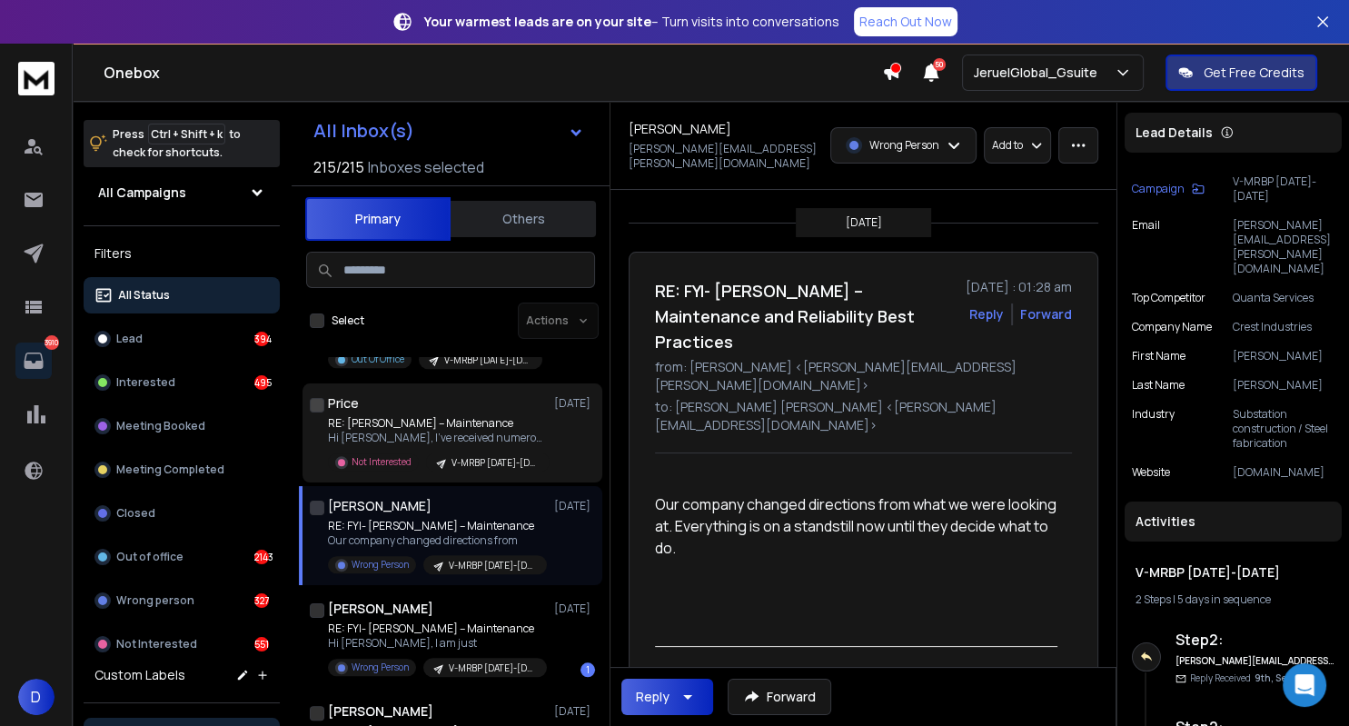
scroll to position [1766, 0]
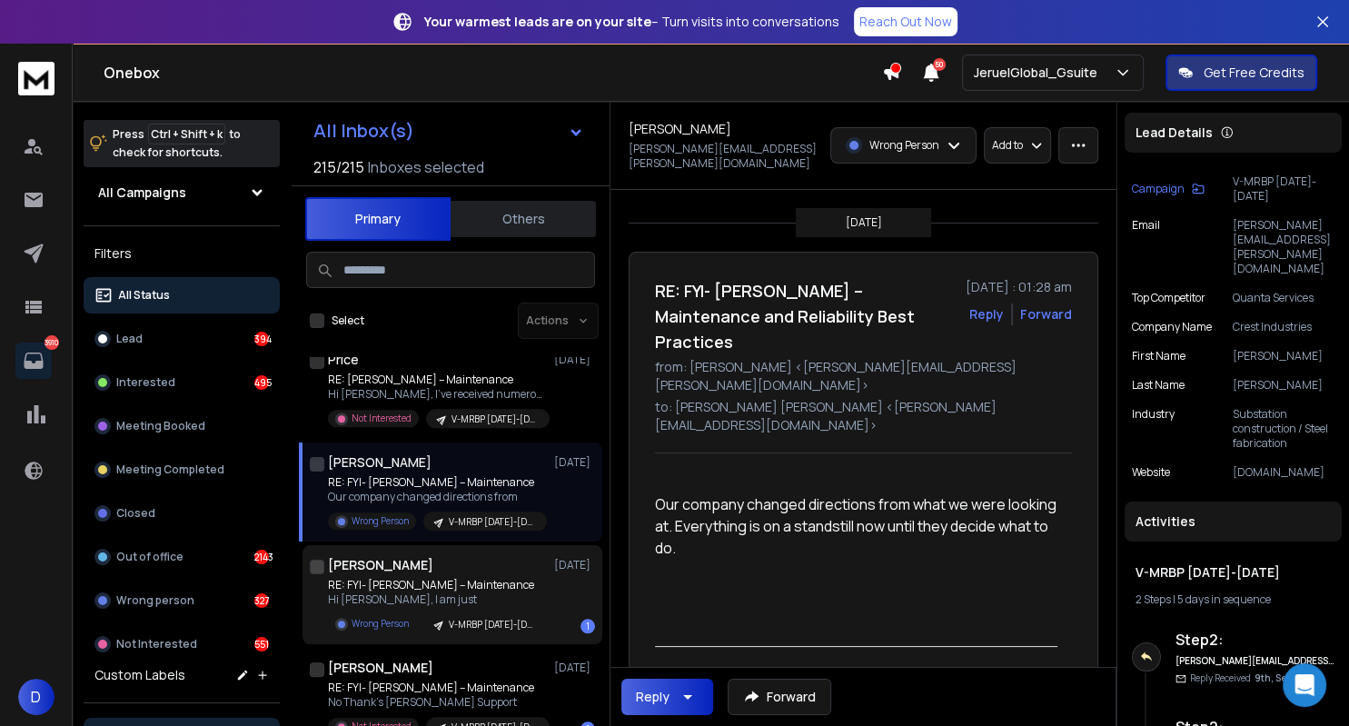
click at [433, 569] on h1 "DANUTA SPAGNOLO" at bounding box center [380, 565] width 105 height 18
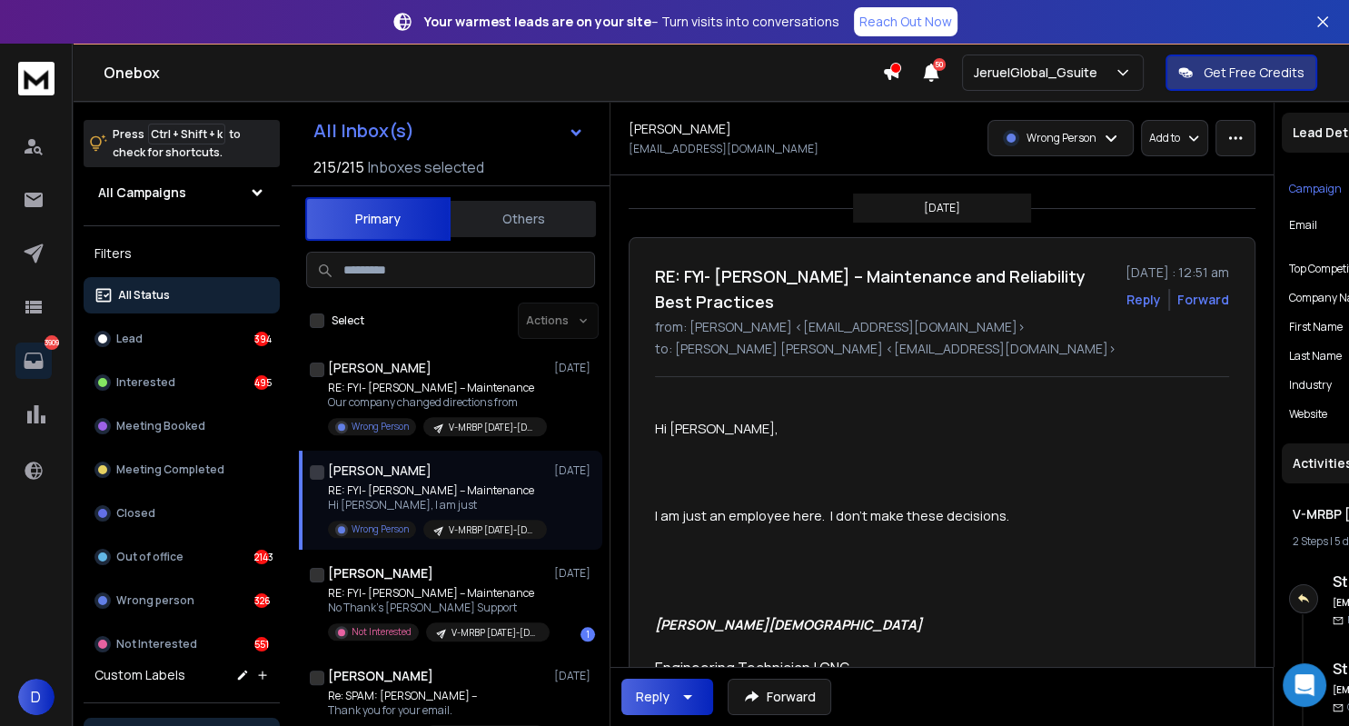
scroll to position [1883, 0]
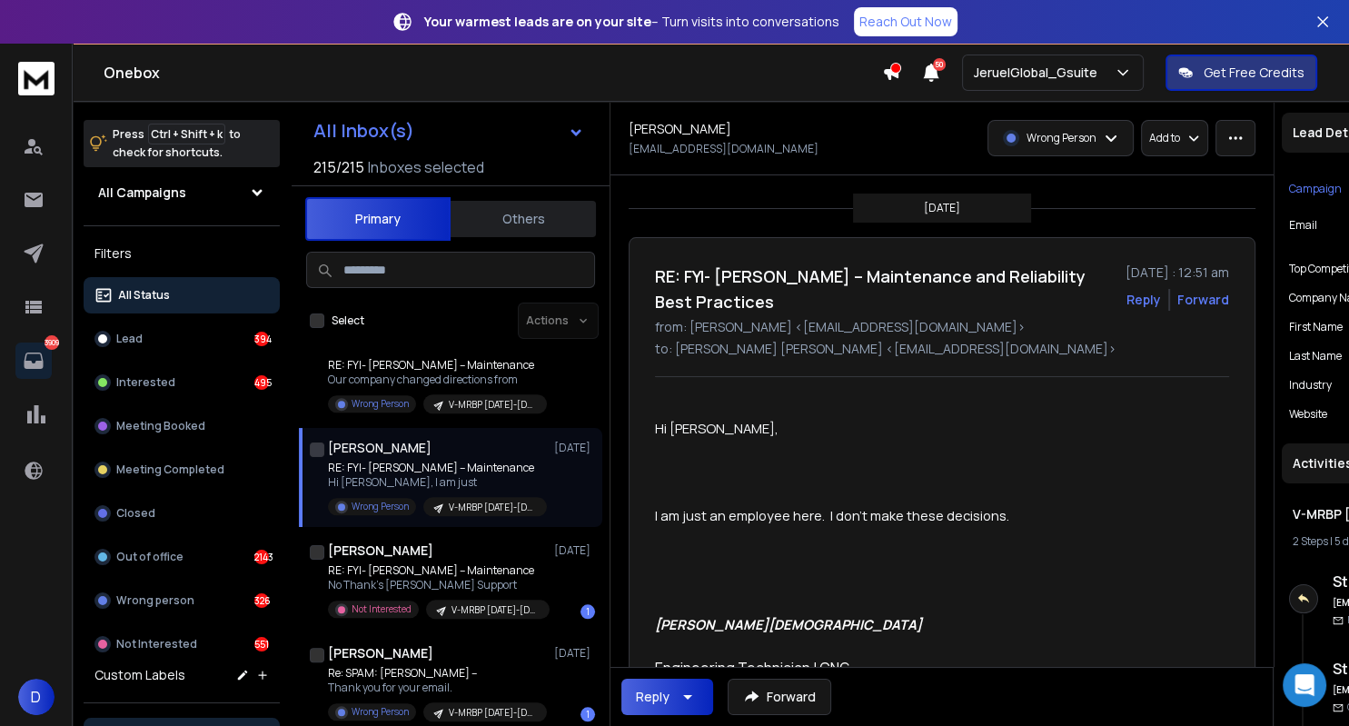
click at [449, 552] on div "Sylvain Guay 09 Sep" at bounding box center [461, 550] width 267 height 18
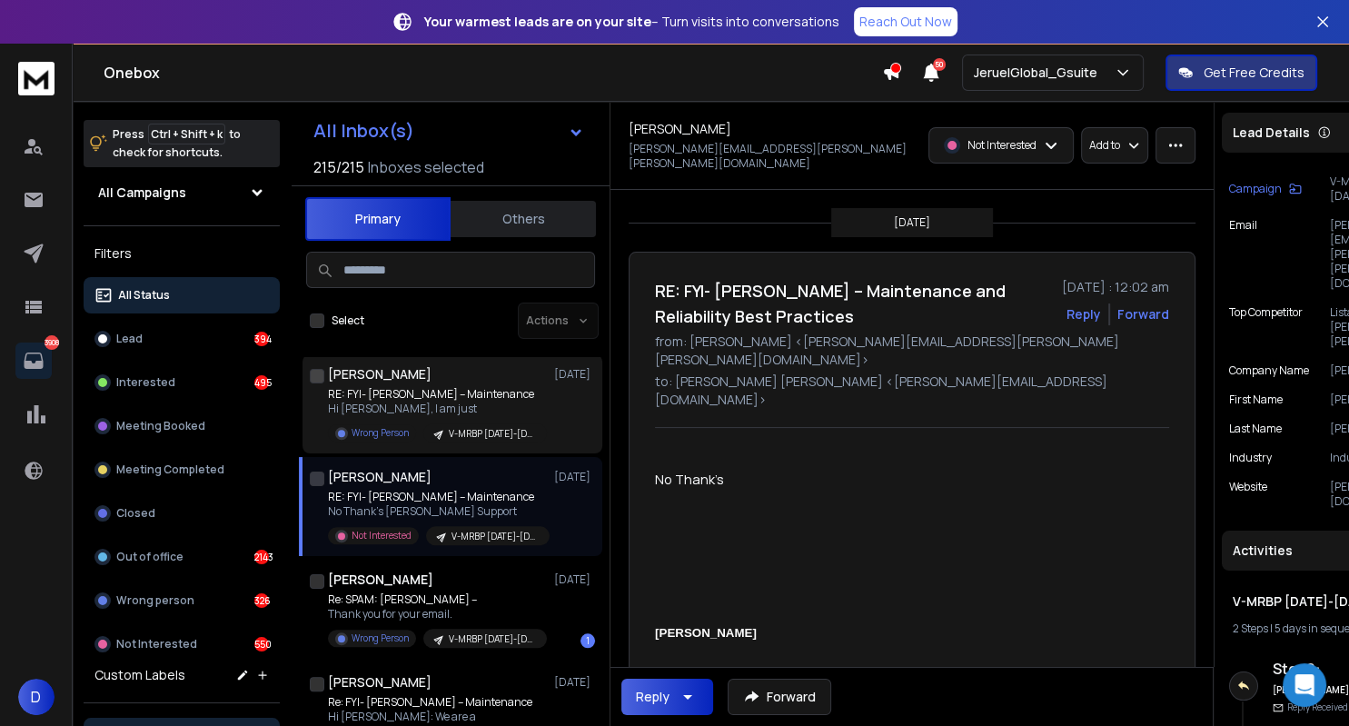
scroll to position [2002, 0]
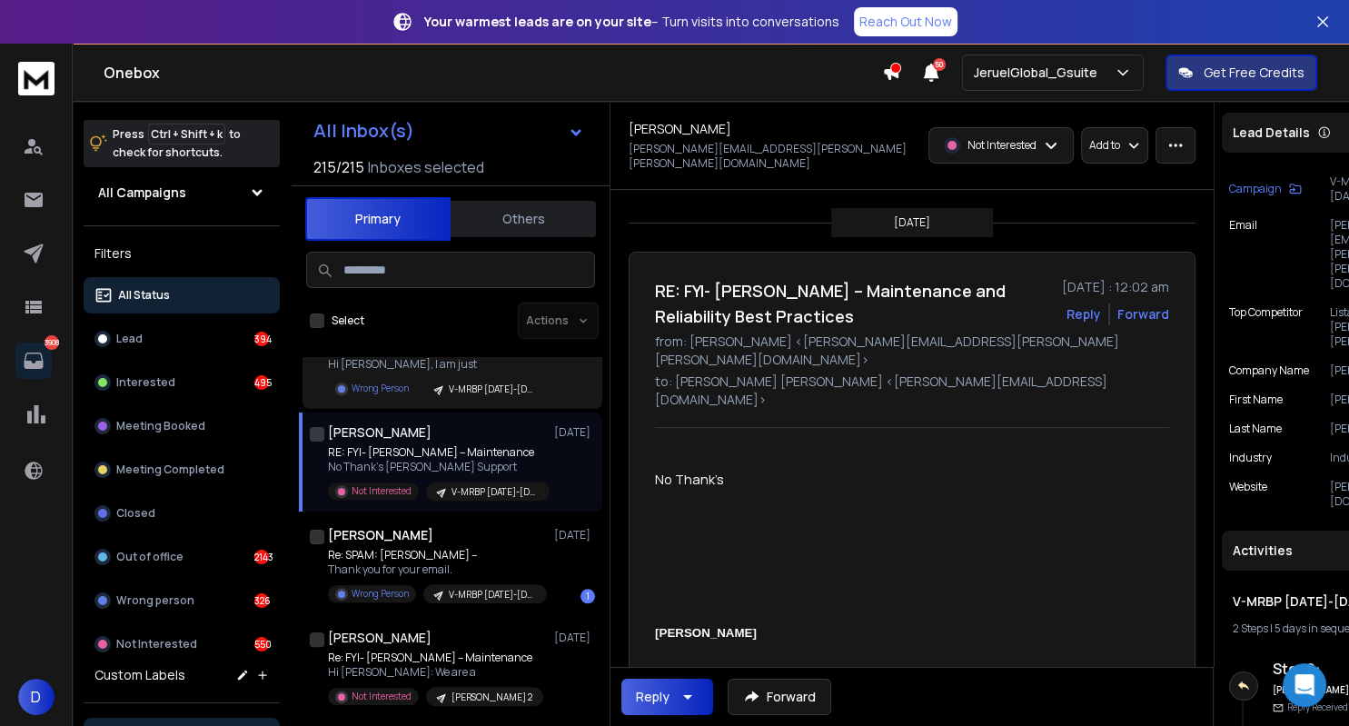
click at [449, 552] on p "Re: SPAM: FYI- Barry –" at bounding box center [437, 555] width 218 height 15
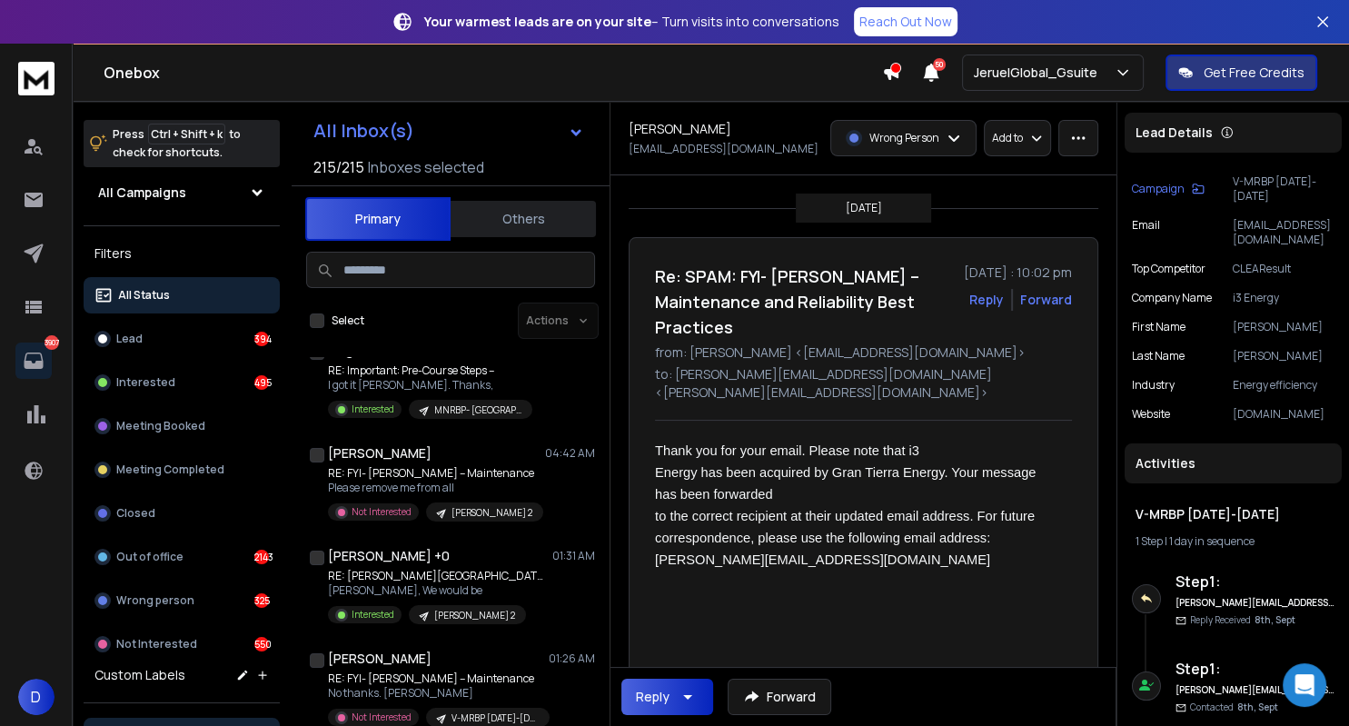
scroll to position [0, 0]
